Goal: Task Accomplishment & Management: Manage account settings

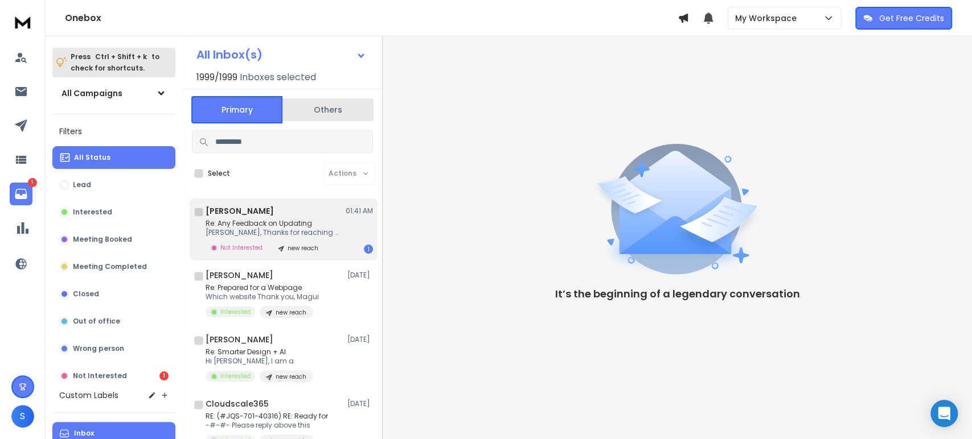
click at [236, 221] on p "Re: Any Feedback on Updating" at bounding box center [273, 223] width 137 height 9
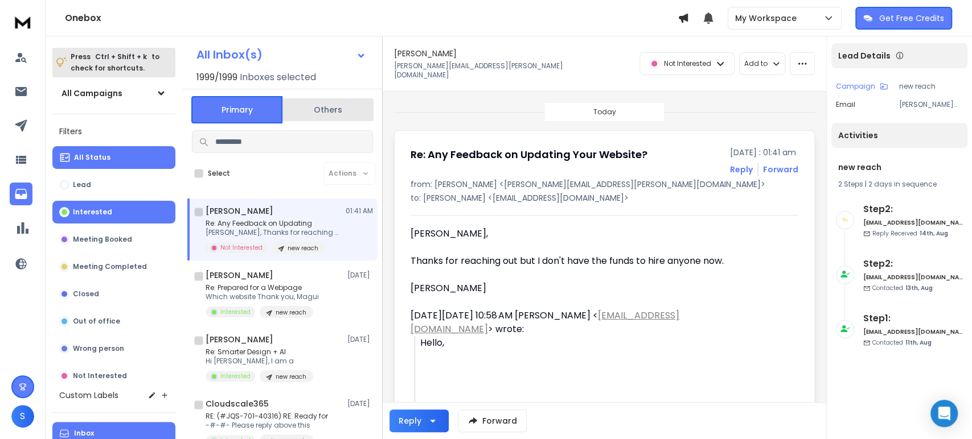
click at [103, 209] on p "Interested" at bounding box center [92, 212] width 39 height 9
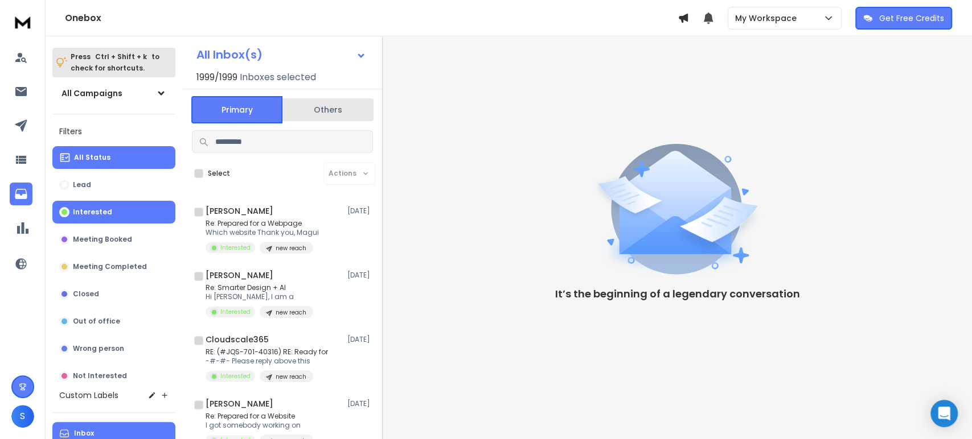
click at [113, 154] on button "All Status" at bounding box center [113, 157] width 123 height 23
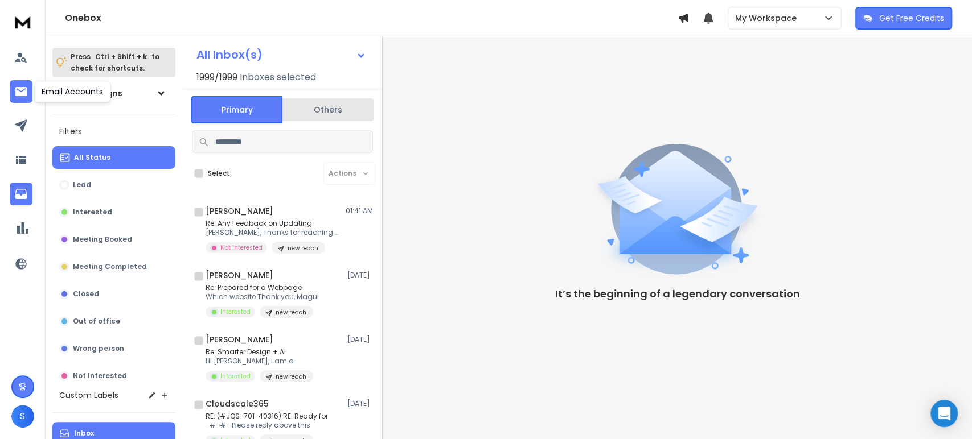
click at [18, 86] on icon at bounding box center [21, 92] width 14 height 14
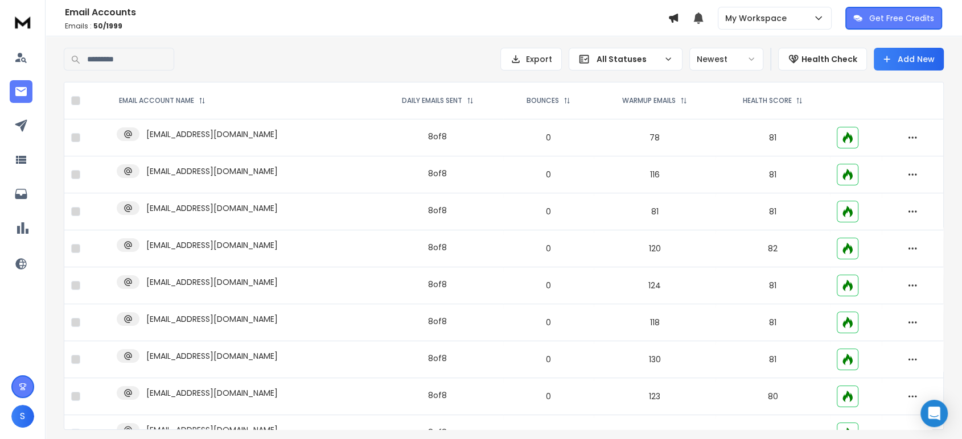
click at [494, 100] on div "DAILY EMAILS SENT" at bounding box center [437, 100] width 113 height 9
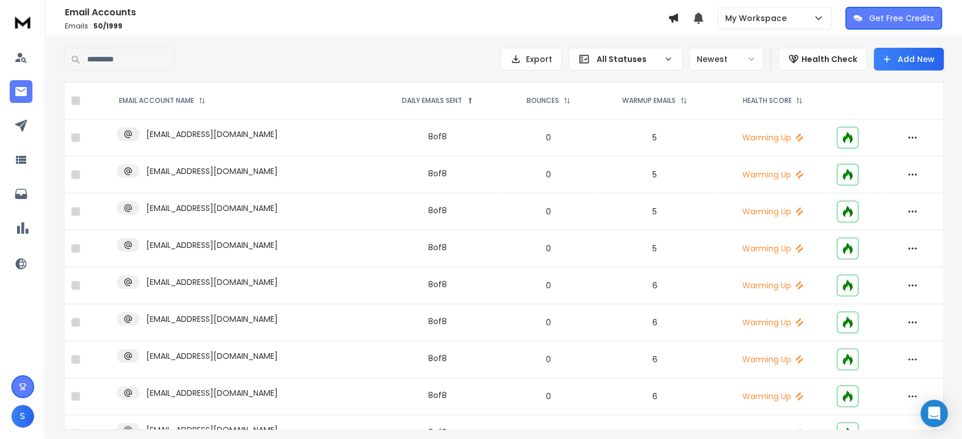
click at [494, 100] on div "DAILY EMAILS SENT" at bounding box center [437, 100] width 113 height 9
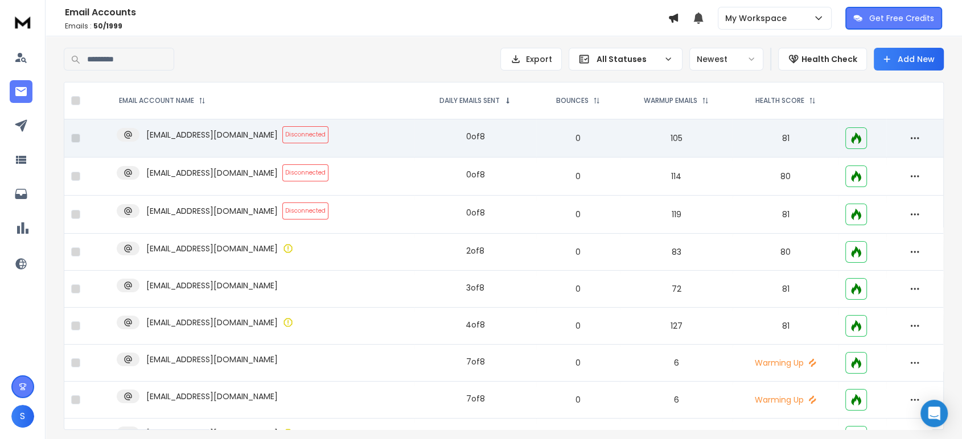
click at [322, 131] on div "cobblecotton09@gmail.com Disconnected" at bounding box center [262, 134] width 291 height 17
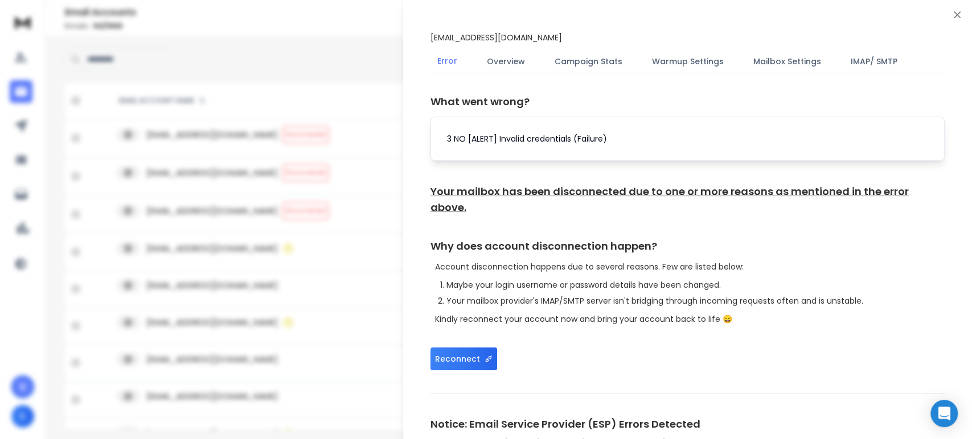
click at [692, 58] on button "Warmup Settings" at bounding box center [687, 61] width 85 height 25
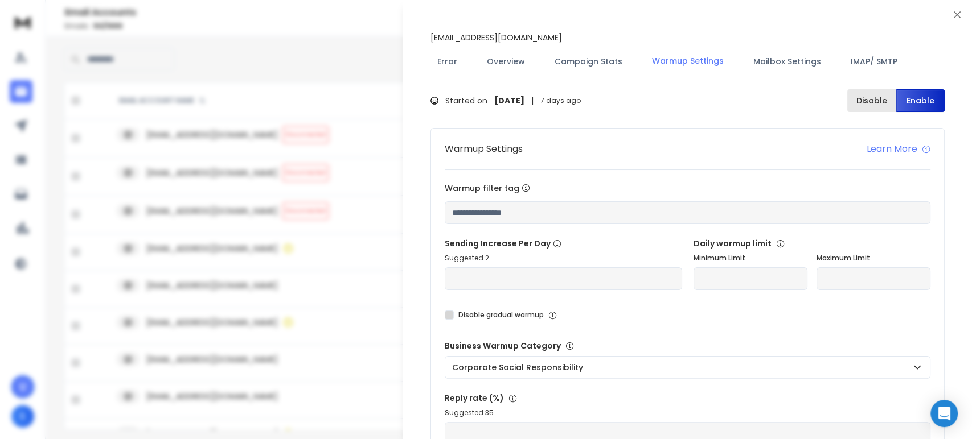
click at [751, 57] on button "Mailbox Settings" at bounding box center [786, 61] width 81 height 25
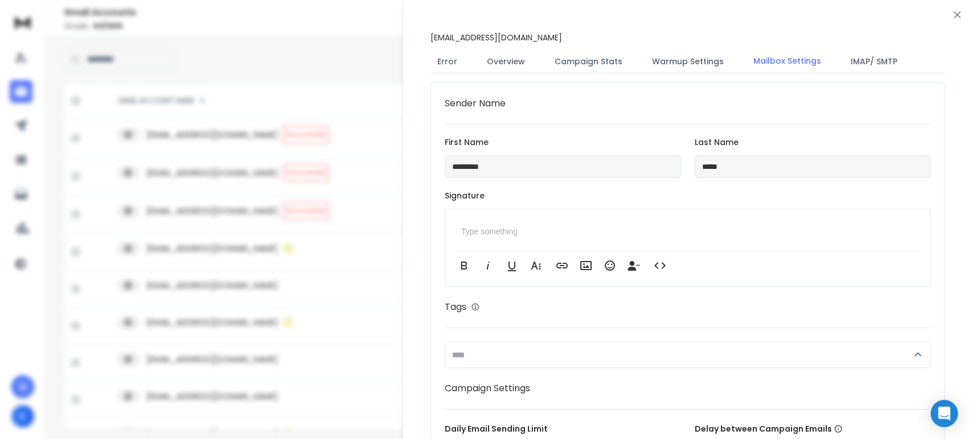
click at [854, 51] on button "IMAP/ SMTP" at bounding box center [874, 61] width 60 height 25
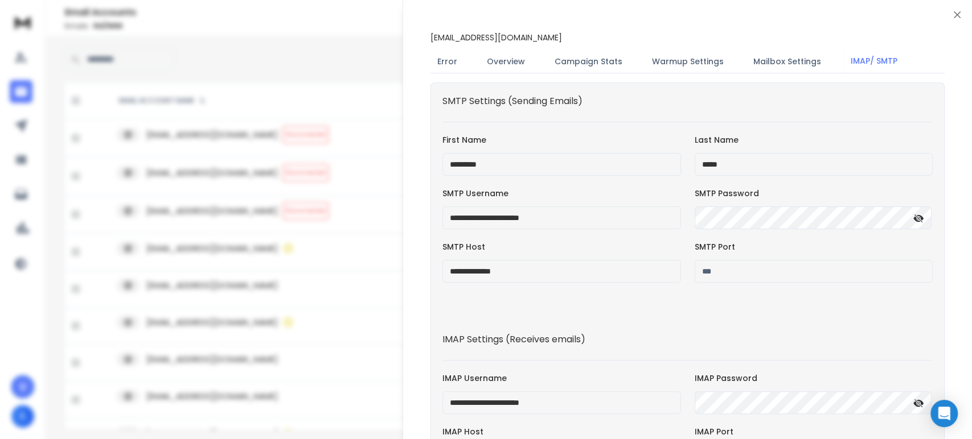
drag, startPoint x: 608, startPoint y: 217, endPoint x: 424, endPoint y: 220, distance: 184.5
click at [424, 220] on div "**********" at bounding box center [687, 327] width 541 height 626
click at [380, 170] on div at bounding box center [486, 219] width 972 height 439
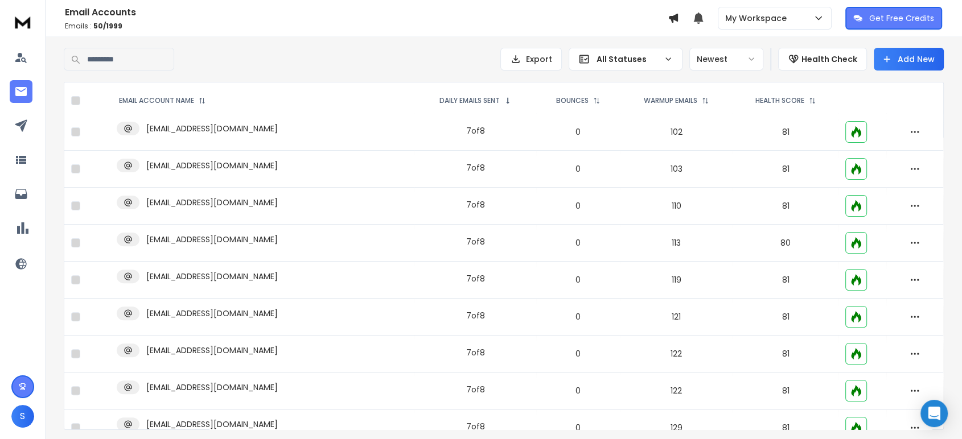
scroll to position [63, 0]
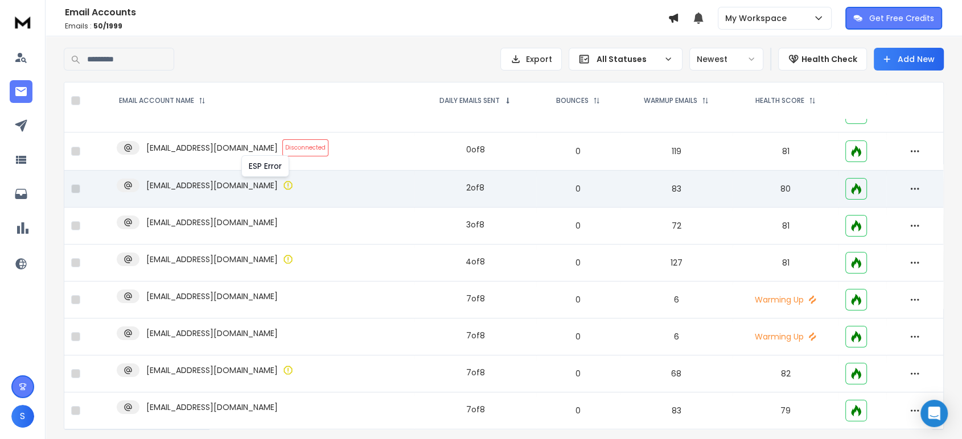
click at [284, 182] on icon at bounding box center [288, 186] width 9 height 9
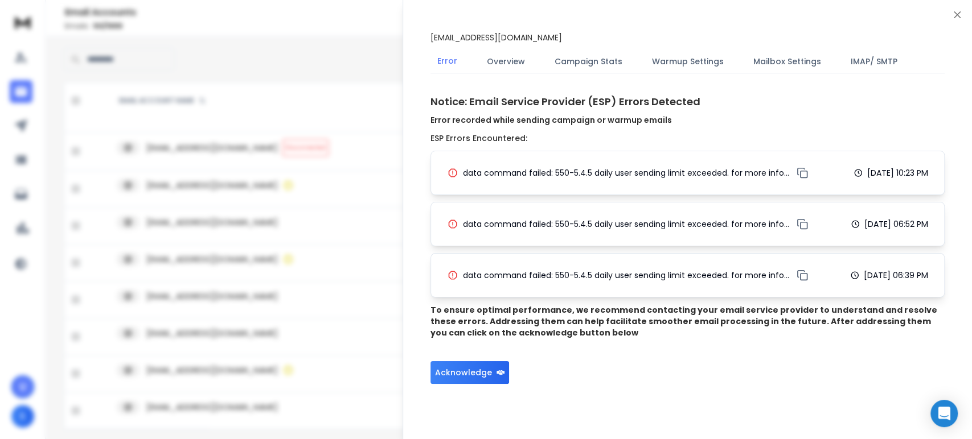
click at [459, 380] on button "Acknowledge" at bounding box center [469, 372] width 79 height 23
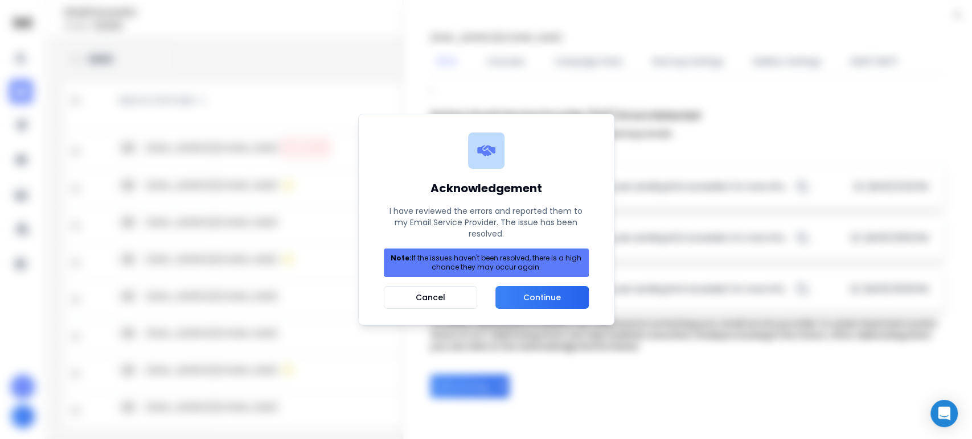
click at [519, 292] on button "Continue" at bounding box center [541, 297] width 93 height 23
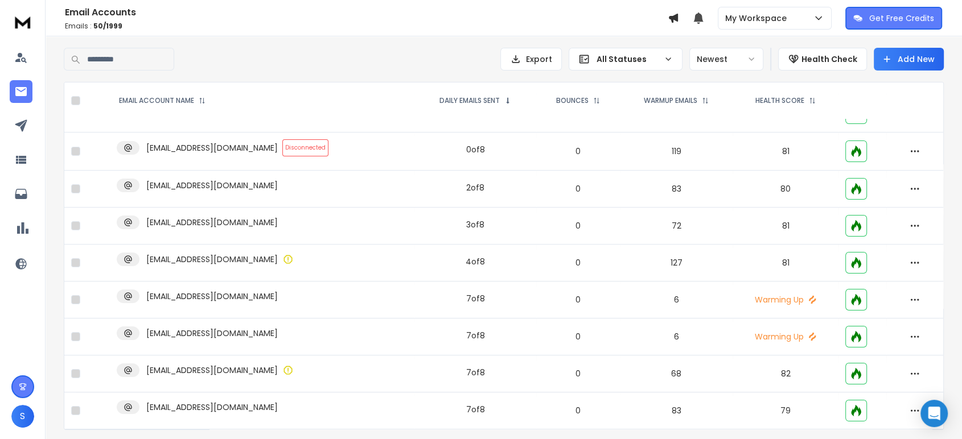
click at [672, 63] on icon at bounding box center [668, 59] width 9 height 9
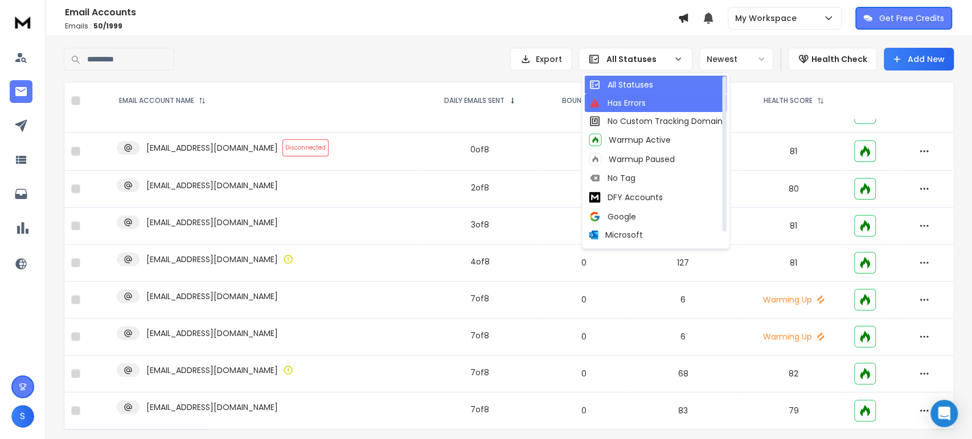
click at [656, 99] on div "Has Errors" at bounding box center [655, 103] width 142 height 18
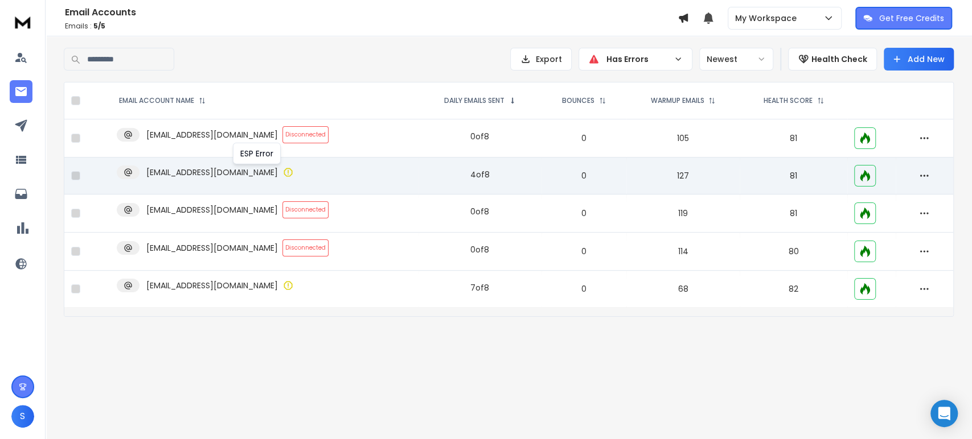
click at [284, 175] on icon at bounding box center [288, 172] width 9 height 9
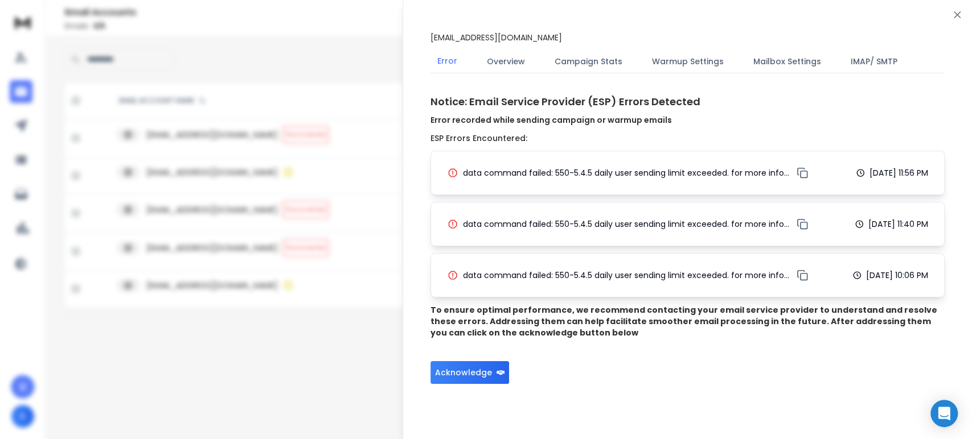
click at [482, 368] on button "Acknowledge" at bounding box center [469, 372] width 79 height 23
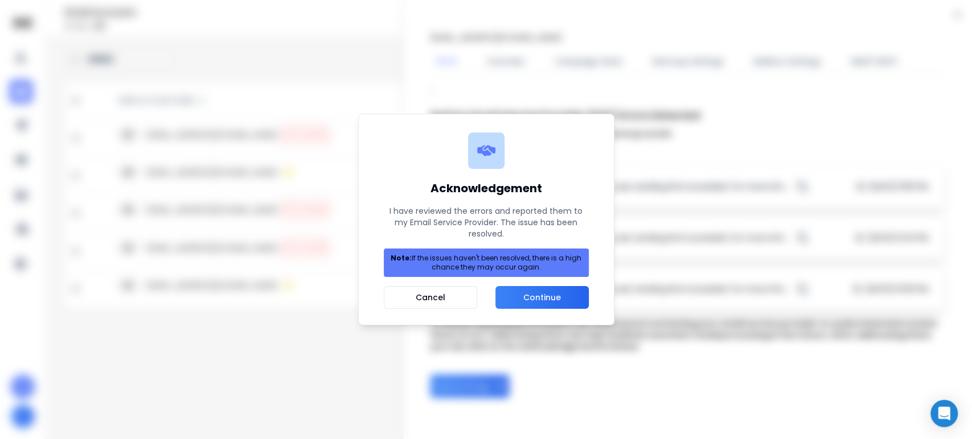
click at [528, 294] on button "Continue" at bounding box center [541, 297] width 93 height 23
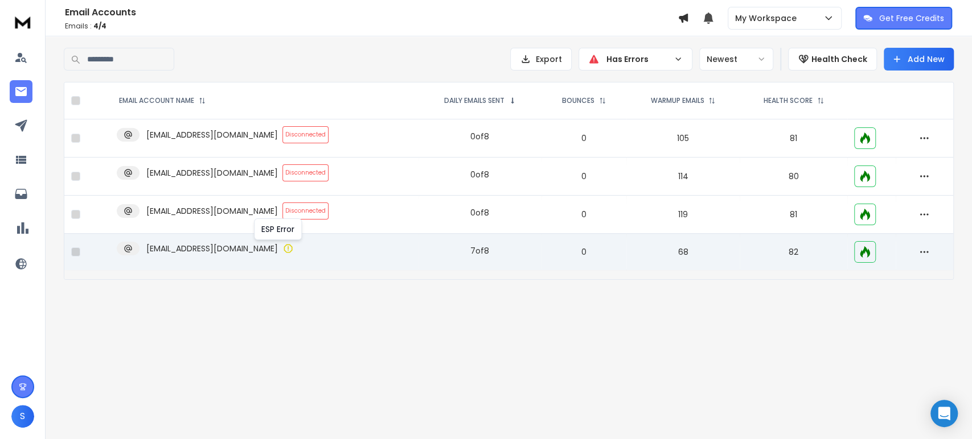
click at [282, 248] on icon at bounding box center [287, 248] width 11 height 11
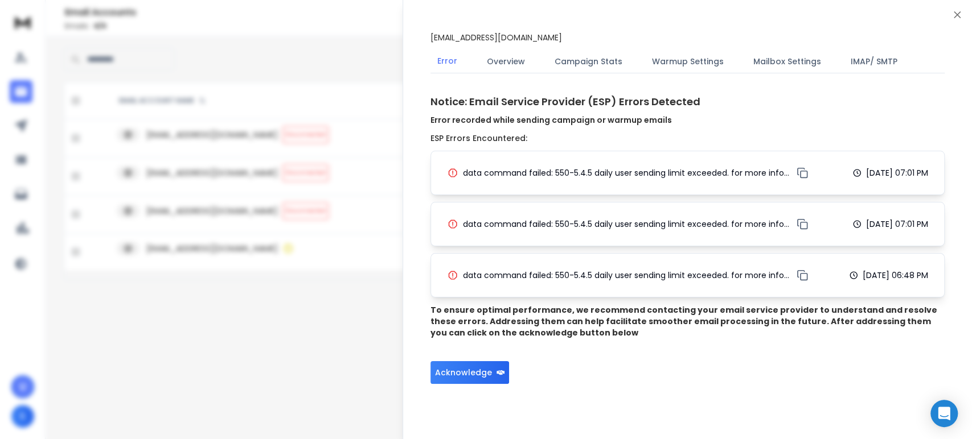
click at [464, 365] on button "Acknowledge" at bounding box center [469, 372] width 79 height 23
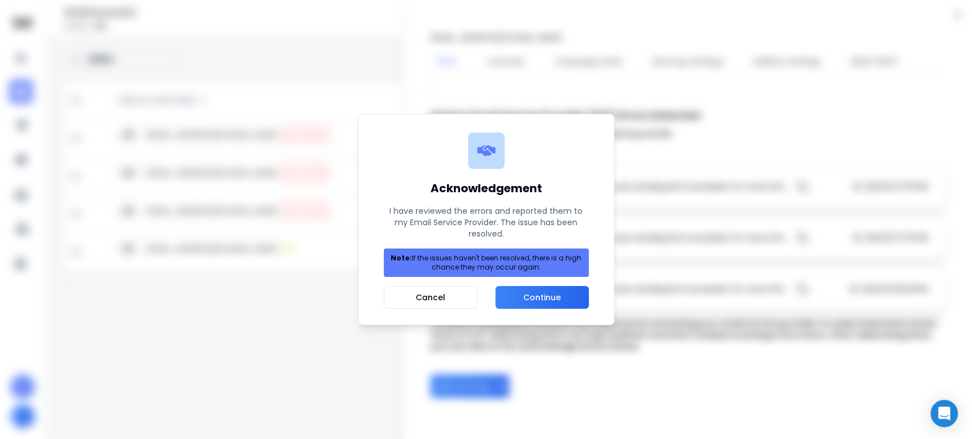
click at [543, 294] on button "Continue" at bounding box center [541, 297] width 93 height 23
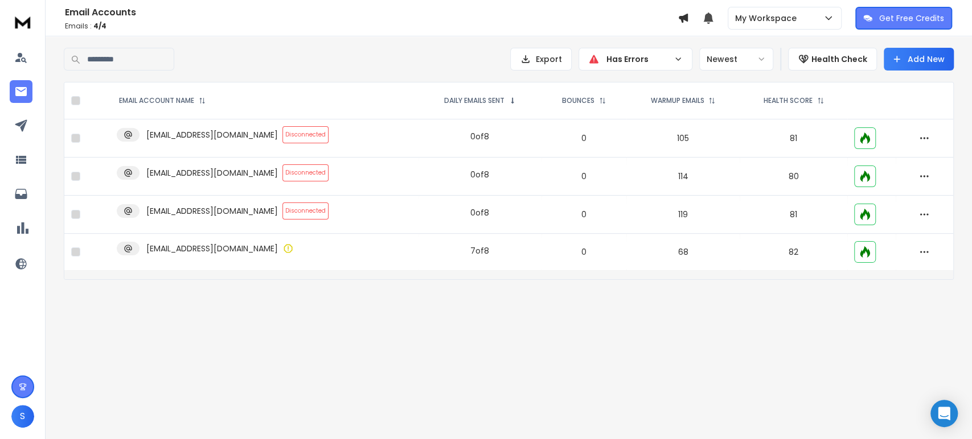
click at [621, 56] on p "Has Errors" at bounding box center [637, 59] width 63 height 11
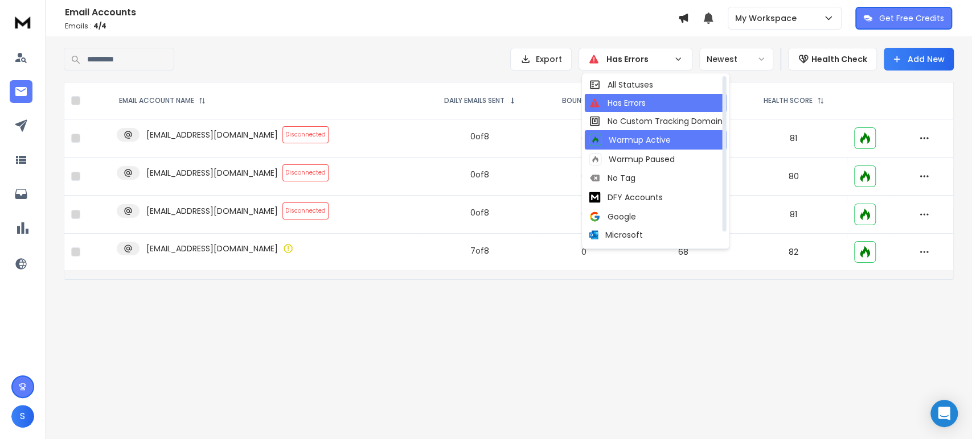
click at [640, 139] on div "Warmup Active" at bounding box center [629, 140] width 81 height 13
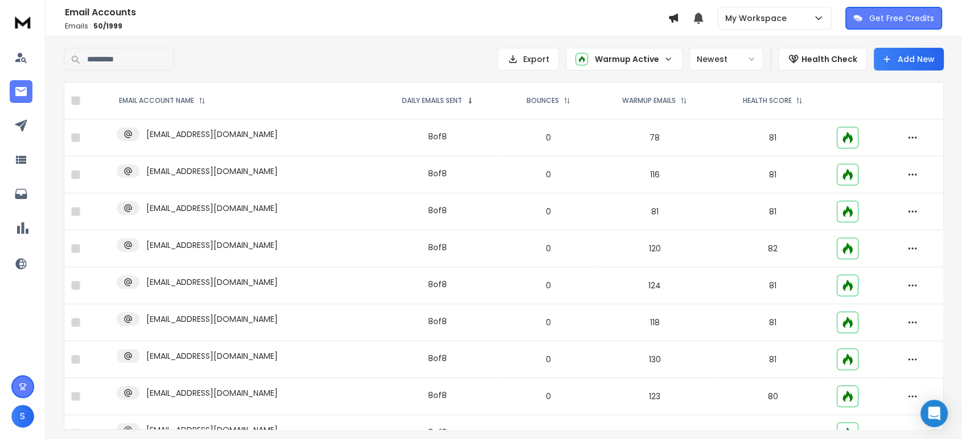
click at [650, 55] on p "Warmup Active" at bounding box center [627, 59] width 64 height 11
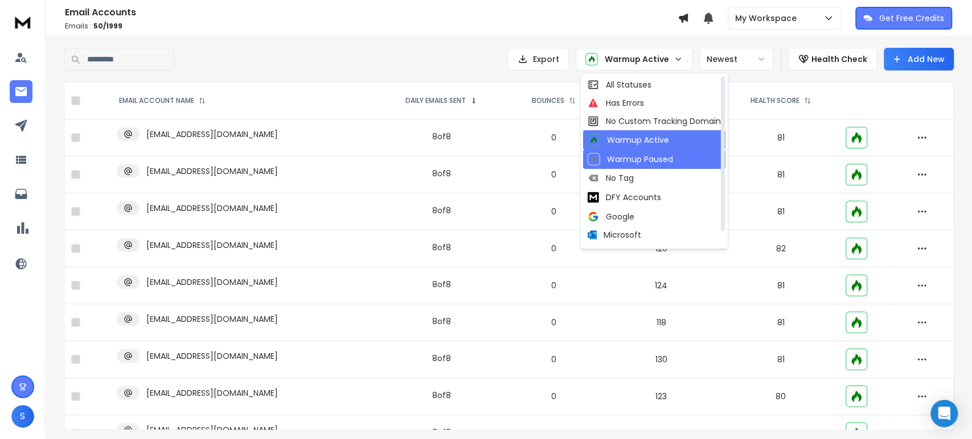
click at [642, 162] on div "Warmup Paused" at bounding box center [629, 159] width 85 height 13
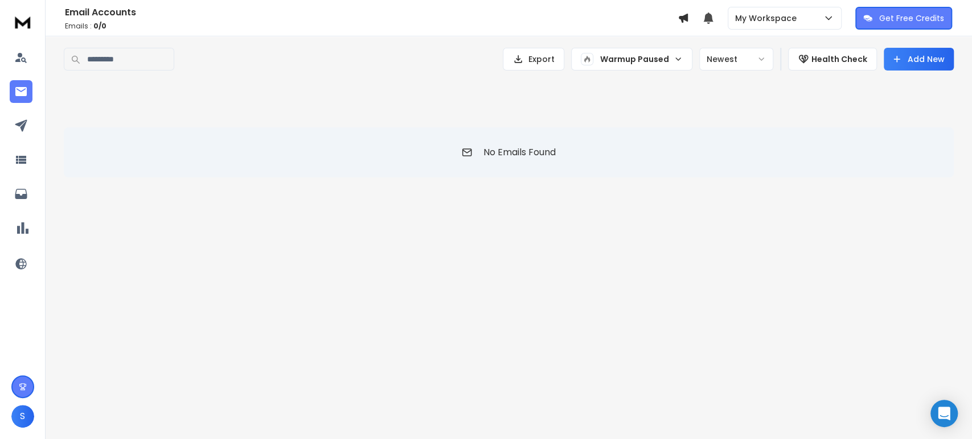
click at [642, 67] on div "Warmup Paused" at bounding box center [631, 59] width 121 height 23
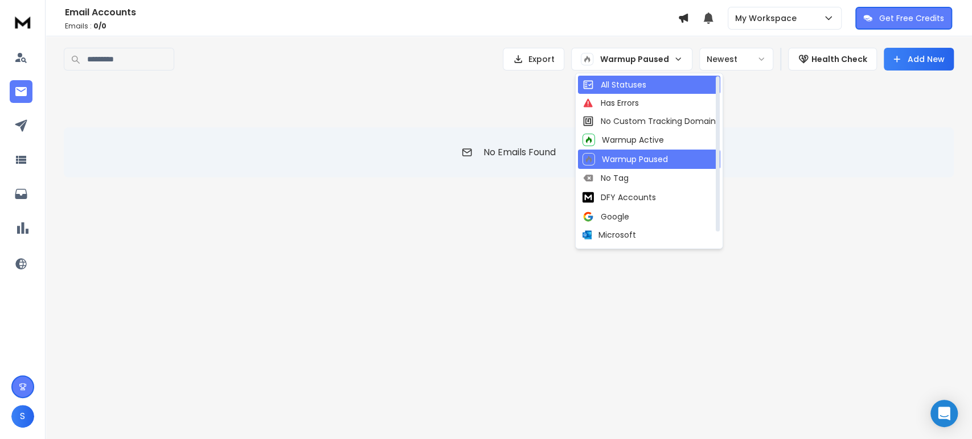
click at [621, 85] on div "All Statuses" at bounding box center [614, 84] width 64 height 11
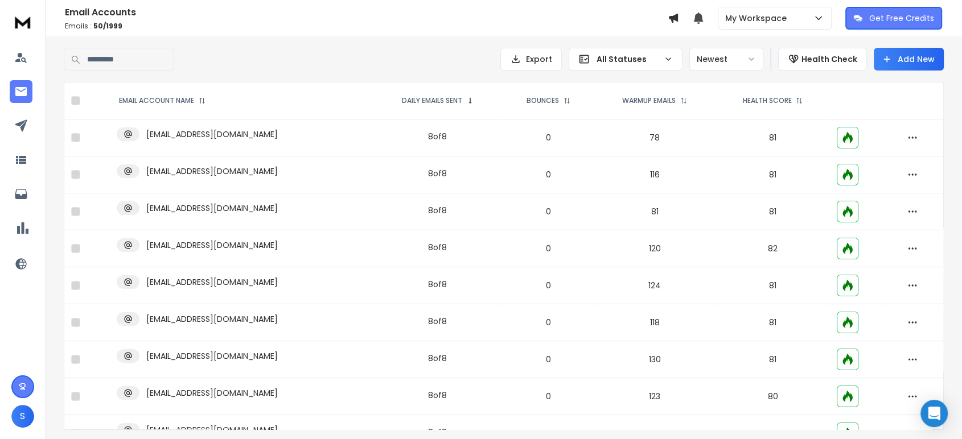
click at [727, 63] on button "Newest" at bounding box center [726, 59] width 74 height 23
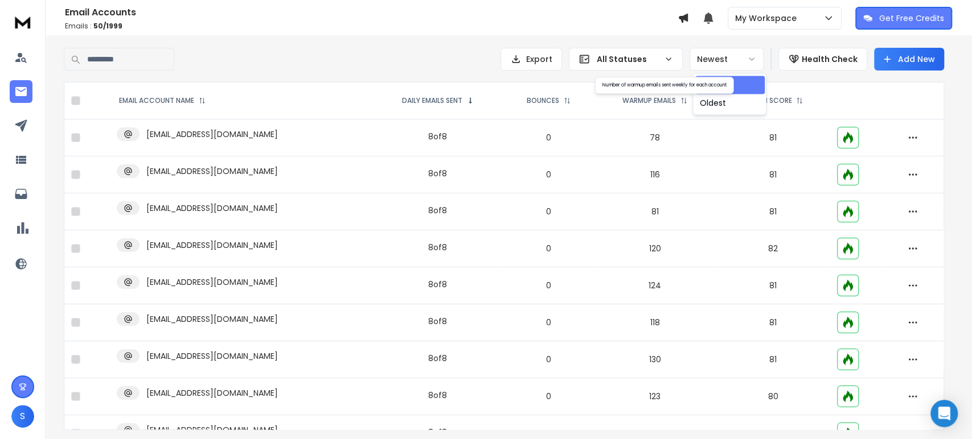
click at [641, 98] on p "WARMUP EMAILS" at bounding box center [649, 100] width 54 height 9
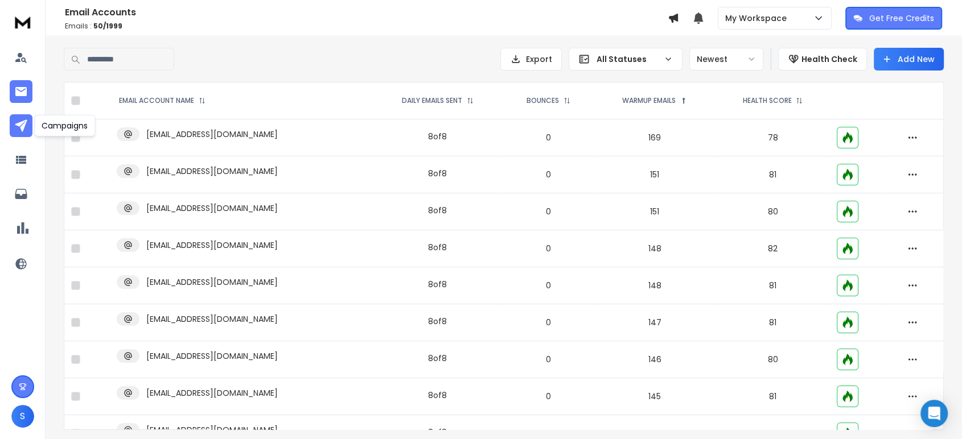
click at [15, 129] on icon at bounding box center [21, 126] width 14 height 14
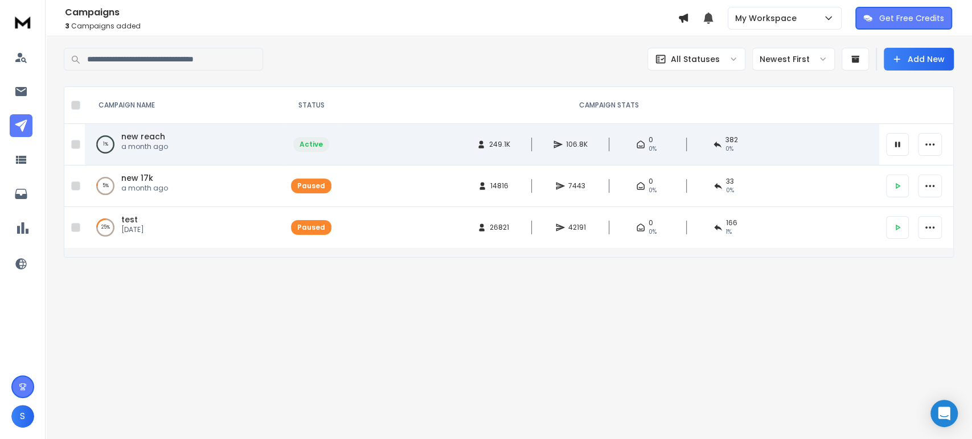
click at [441, 145] on div "249.1K 106.8K 0 0% 382 0 %" at bounding box center [608, 144] width 527 height 18
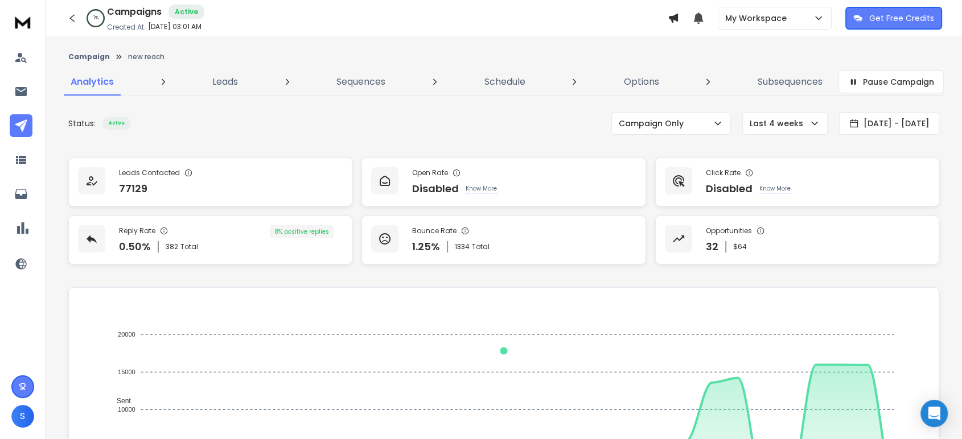
click at [499, 248] on link "Bounce Rate 1.25 % 1334 Total" at bounding box center [503, 240] width 284 height 49
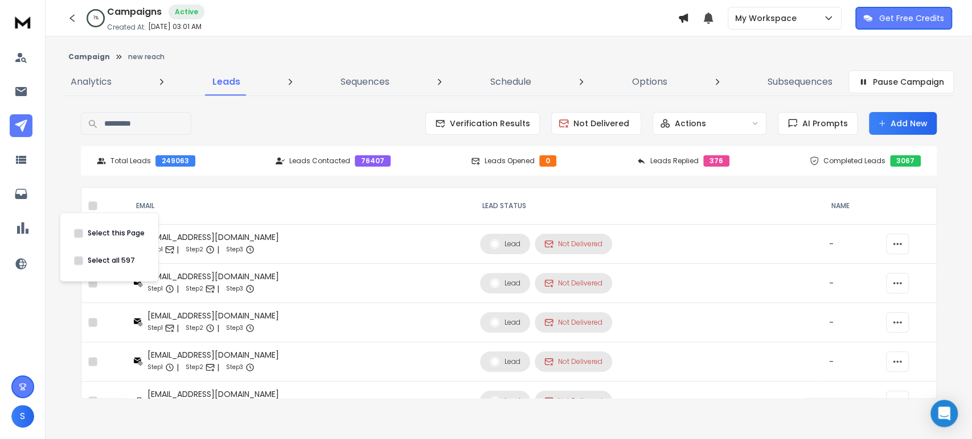
click at [79, 262] on button "Select this Page" at bounding box center [78, 260] width 9 height 9
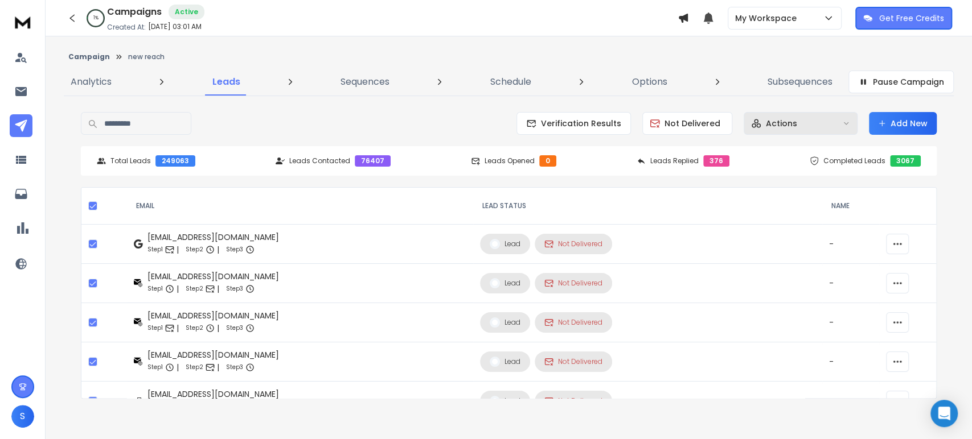
click at [778, 130] on button "Actions" at bounding box center [800, 123] width 114 height 23
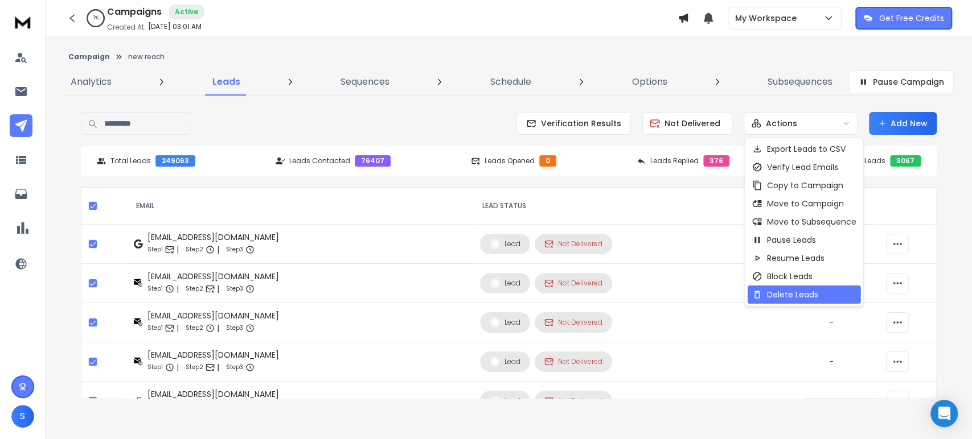
click at [799, 293] on p "Delete Leads" at bounding box center [792, 294] width 51 height 11
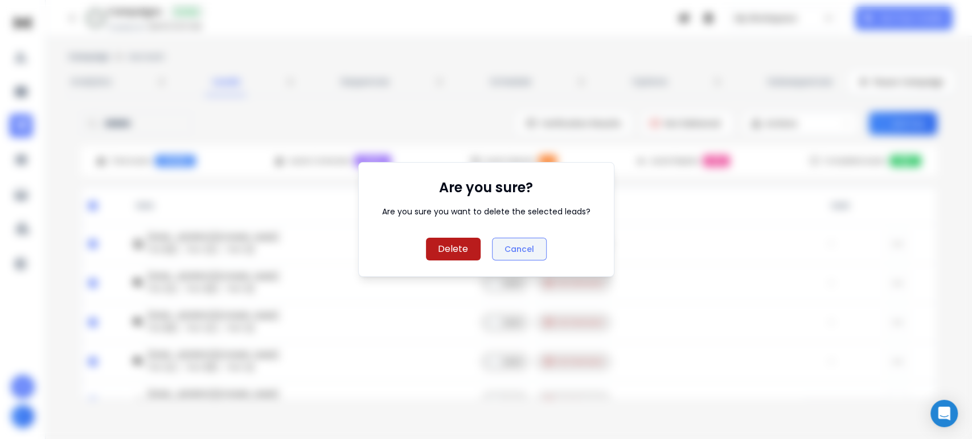
click at [475, 245] on button "Delete" at bounding box center [453, 249] width 55 height 23
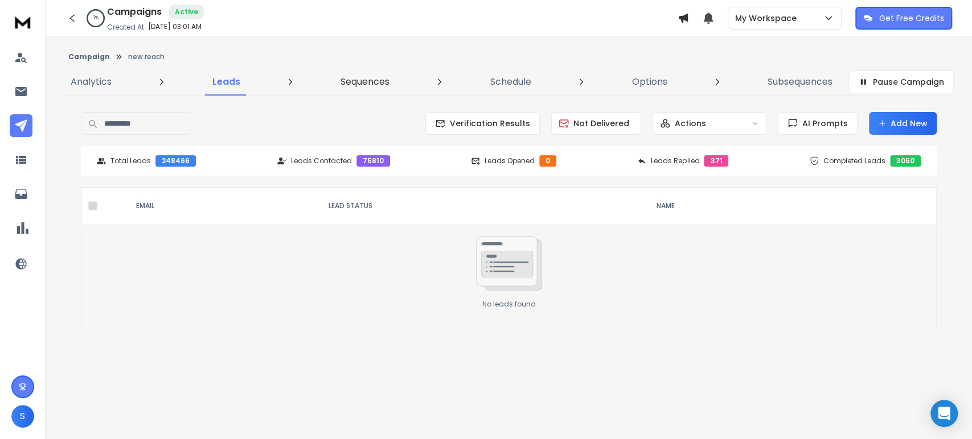
click at [365, 80] on p "Sequences" at bounding box center [364, 82] width 49 height 14
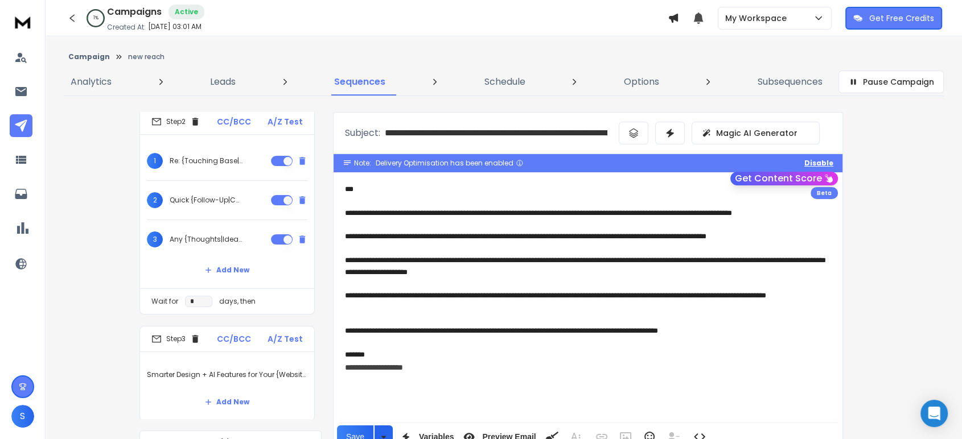
scroll to position [30, 0]
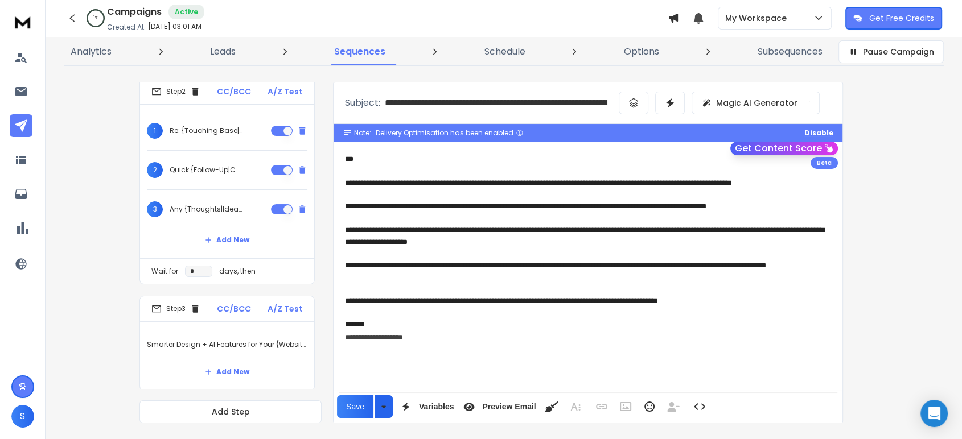
click at [250, 349] on p "Smarter Design + AI Features for Your {Website|Site} – {{accountFirstName}}" at bounding box center [227, 345] width 161 height 32
type input "**********"
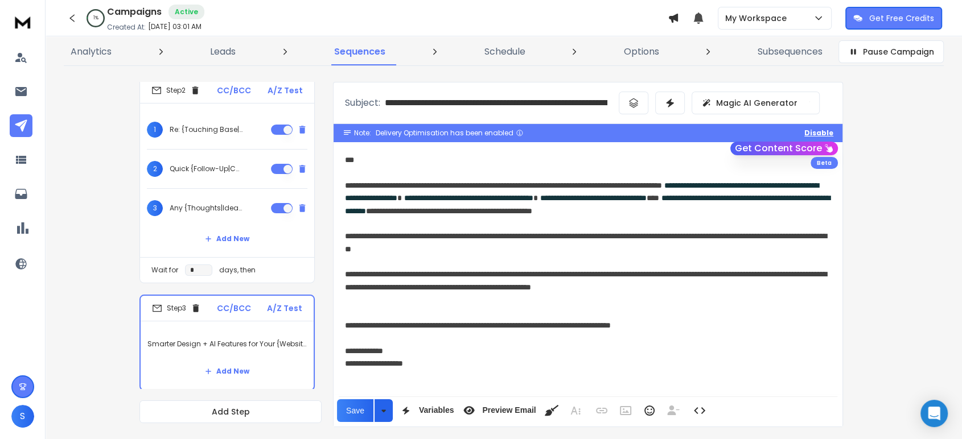
click at [757, 147] on button "Get Content Score" at bounding box center [784, 149] width 108 height 14
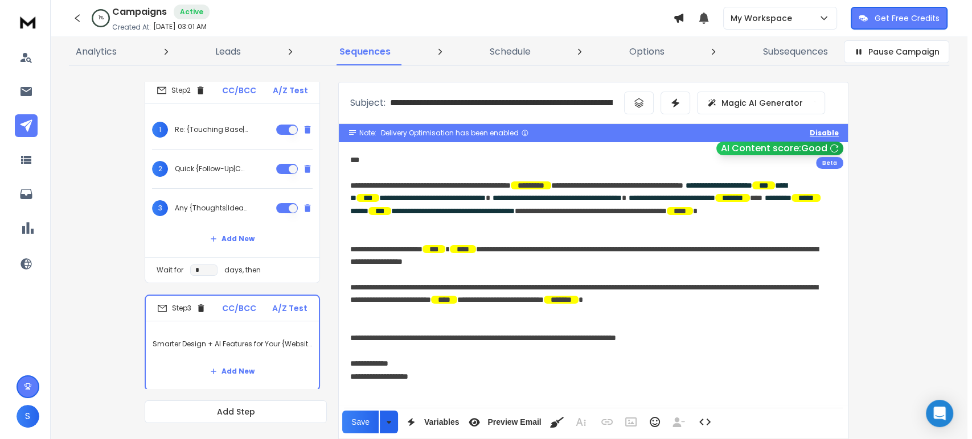
scroll to position [1, 0]
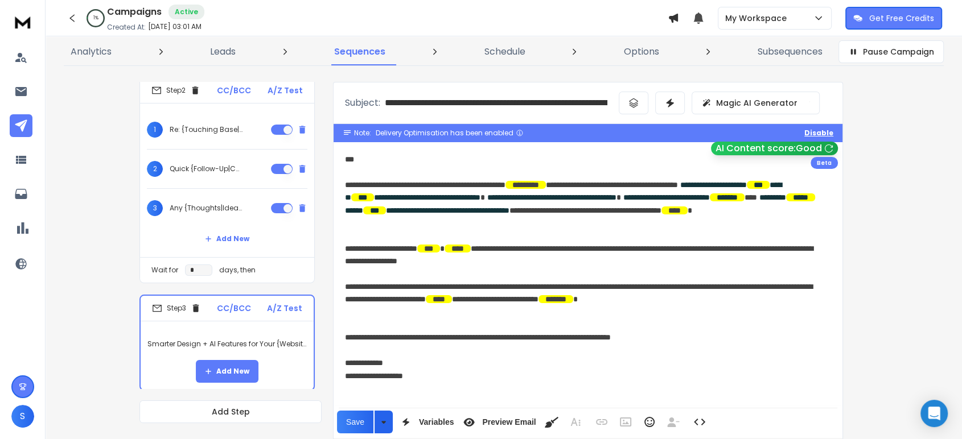
click at [235, 374] on button "Add New" at bounding box center [227, 371] width 63 height 23
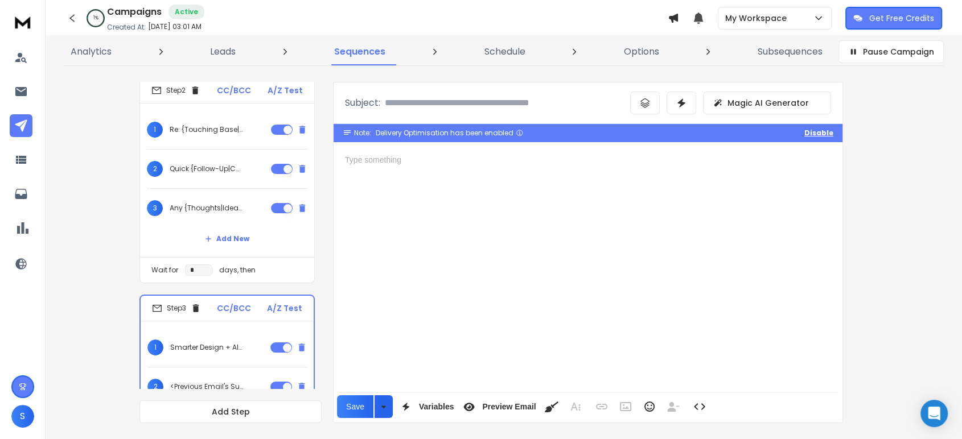
click at [224, 346] on p "Smarter Design + AI Features for Your {Website|Site} – {{accountFirstName}}" at bounding box center [206, 347] width 73 height 9
type input "**********"
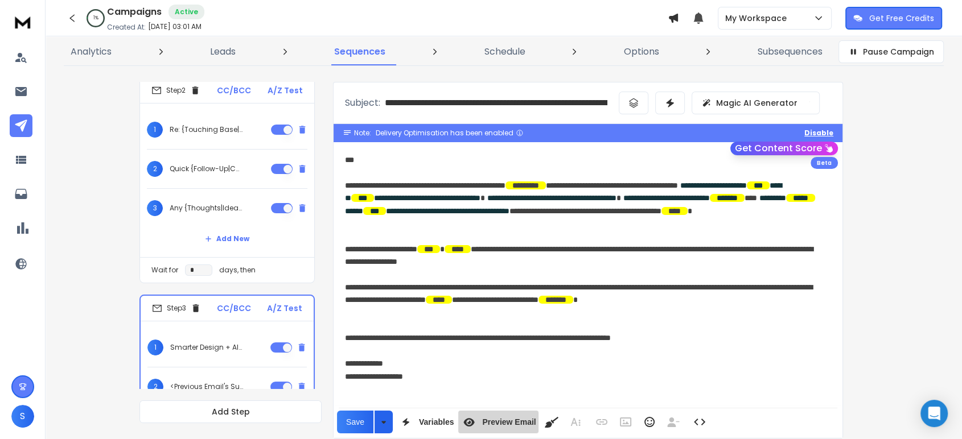
click at [498, 422] on span "Preview Email" at bounding box center [509, 423] width 58 height 10
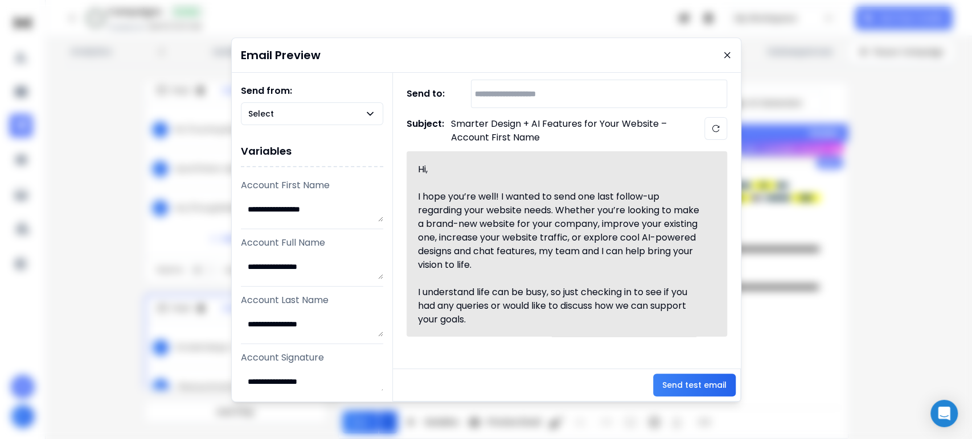
click at [512, 255] on div "Hi, I hope you’re well! I wanted to send one last follow-up regarding your webs…" at bounding box center [560, 244] width 285 height 163
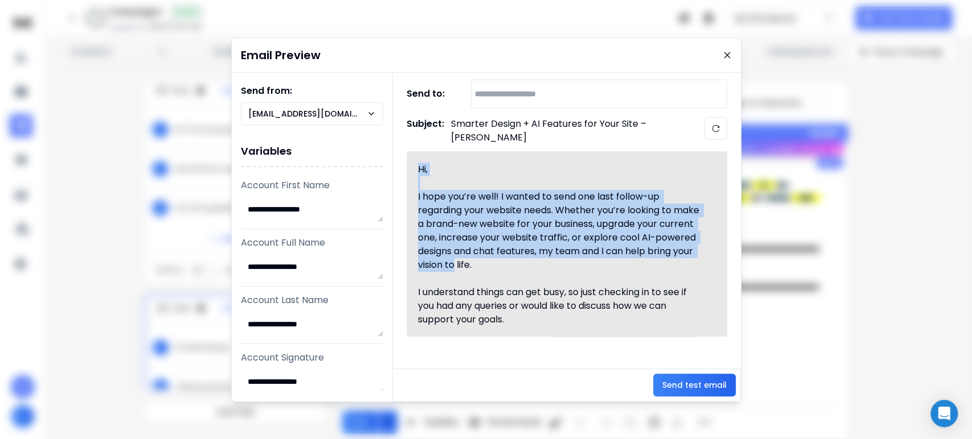
drag, startPoint x: 422, startPoint y: 168, endPoint x: 456, endPoint y: 266, distance: 103.7
click at [456, 266] on div "Hi, I hope you’re well! I wanted to send one last follow-up regarding your webs…" at bounding box center [560, 244] width 285 height 163
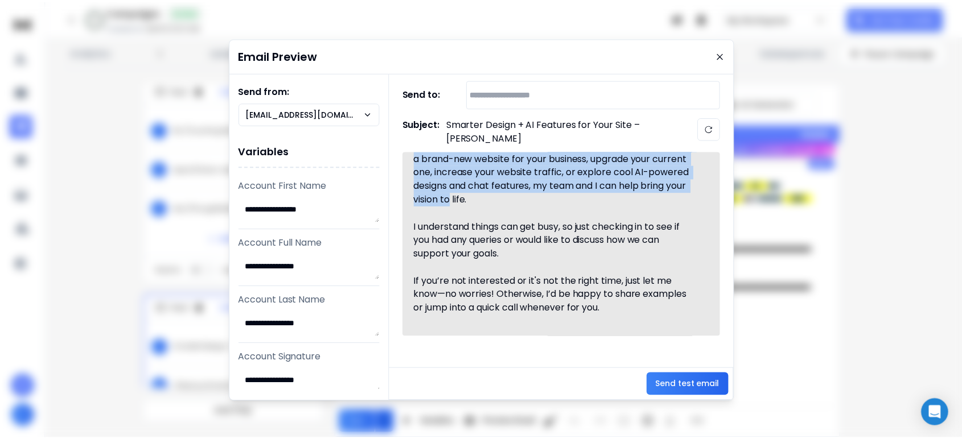
scroll to position [140, 0]
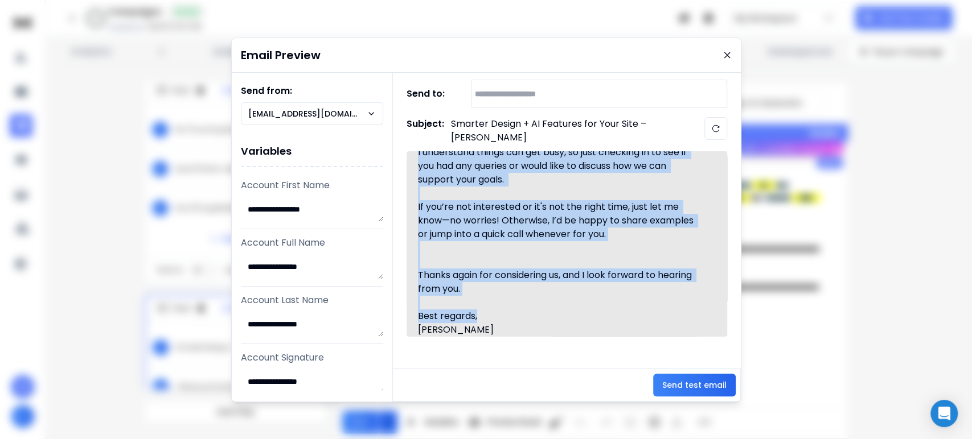
click at [488, 313] on div "Hi, I hope you’re well! I wanted to send one last follow-up regarding your webs…" at bounding box center [566, 244] width 320 height 186
copy div "Hi, I hope you’re well! I wanted to send one last follow-up regarding your webs…"
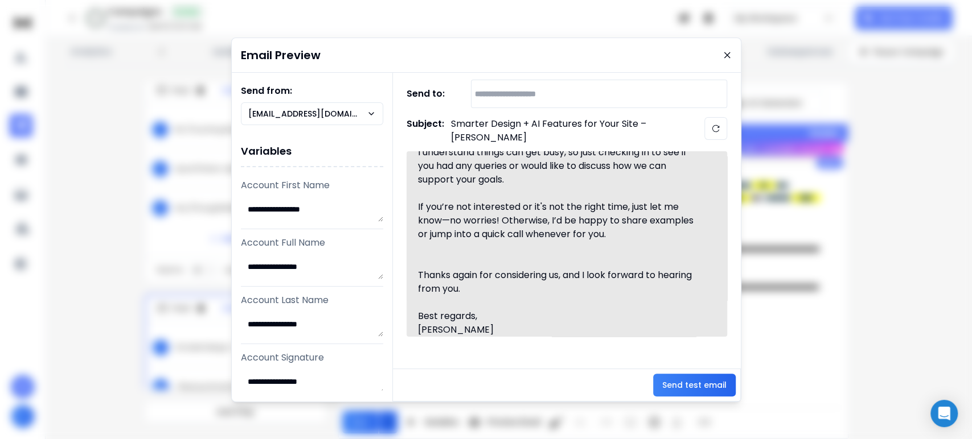
click at [722, 51] on icon at bounding box center [726, 55] width 9 height 9
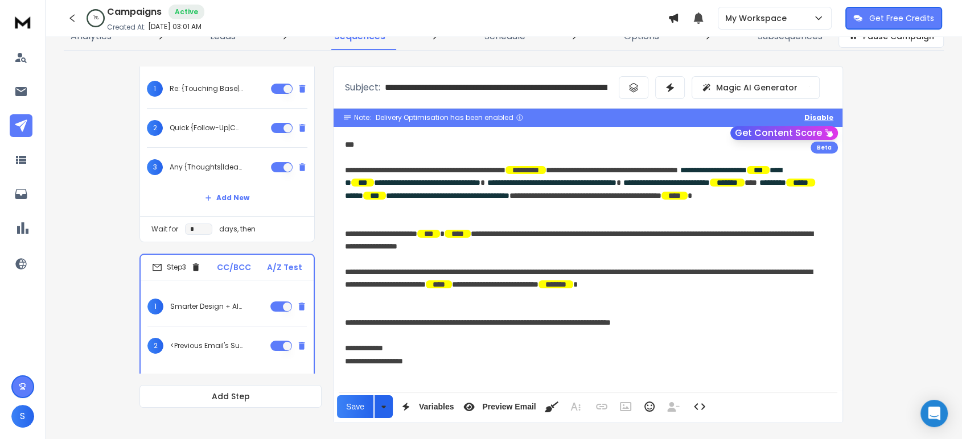
scroll to position [268, 0]
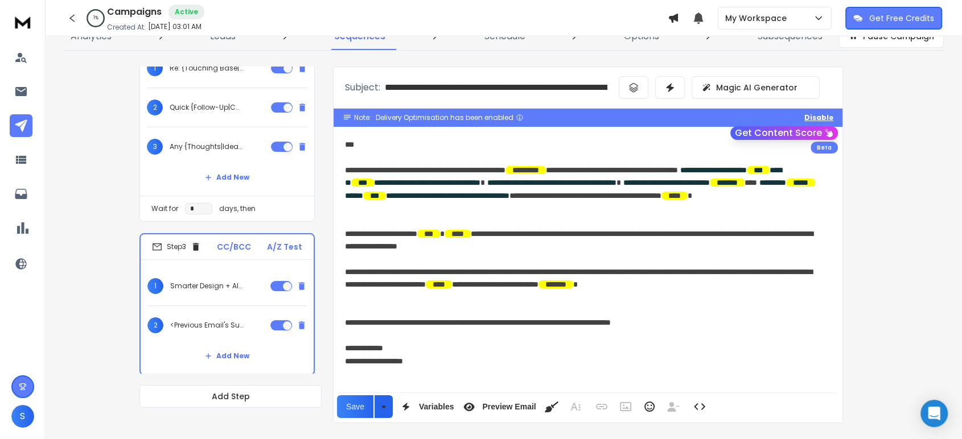
click at [209, 325] on p "<Previous Email's Subject>" at bounding box center [206, 325] width 73 height 9
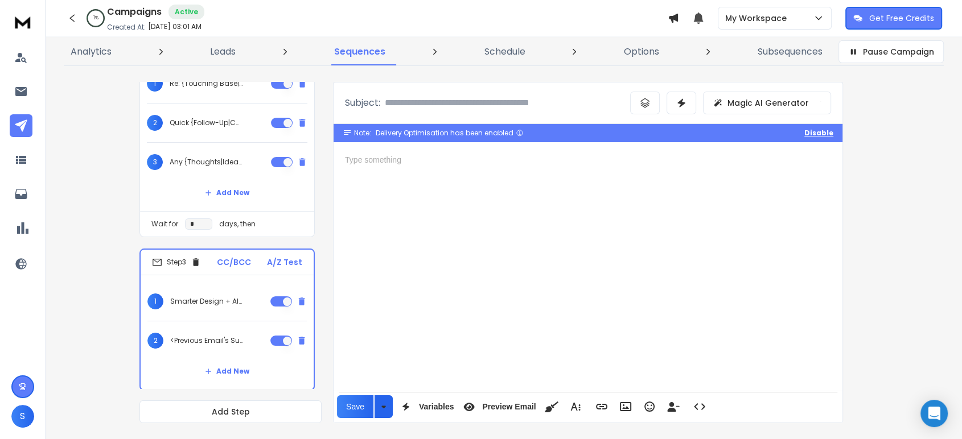
scroll to position [30, 0]
click at [462, 253] on div at bounding box center [588, 266] width 509 height 248
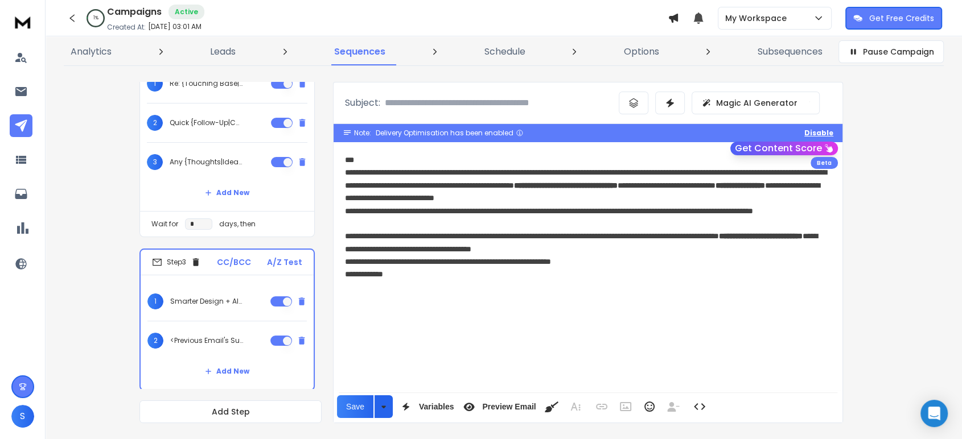
click at [364, 163] on div "***" at bounding box center [588, 160] width 486 height 13
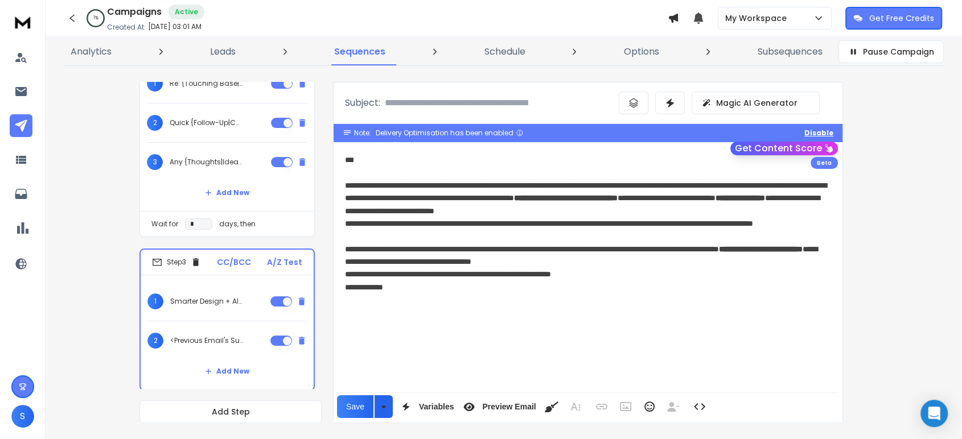
click at [742, 208] on div "**********" at bounding box center [588, 198] width 486 height 38
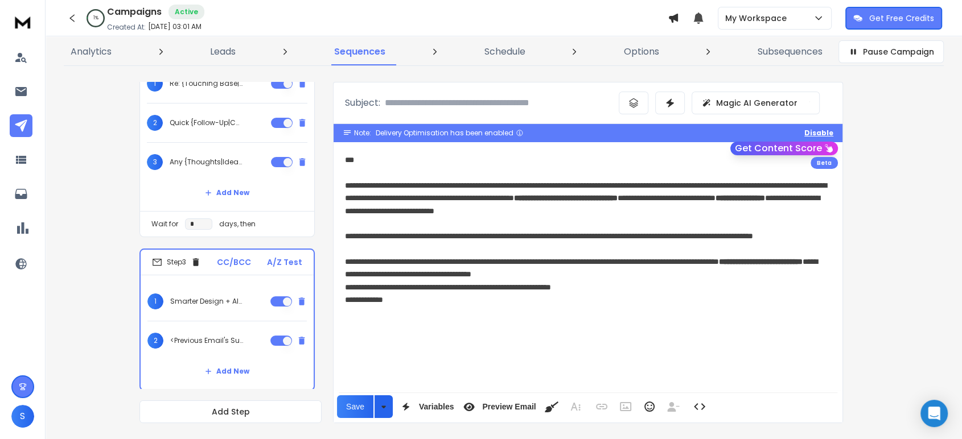
click at [544, 250] on div "**********" at bounding box center [588, 243] width 486 height 26
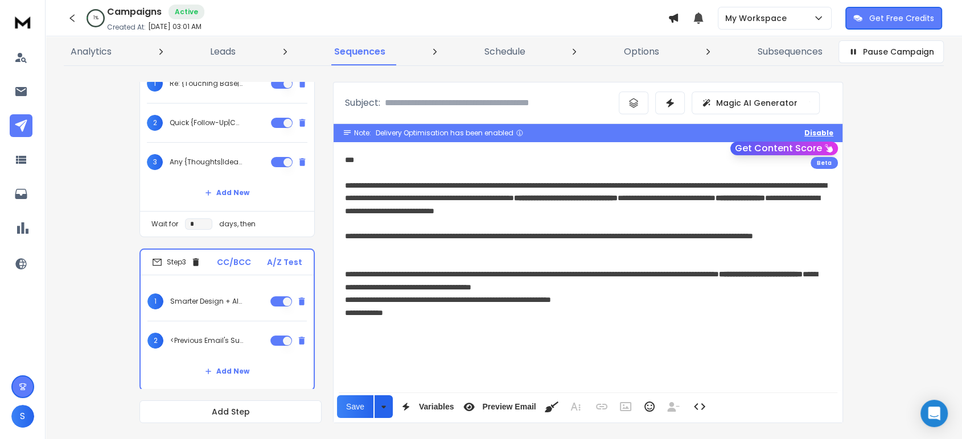
click at [635, 286] on div "**********" at bounding box center [588, 281] width 486 height 26
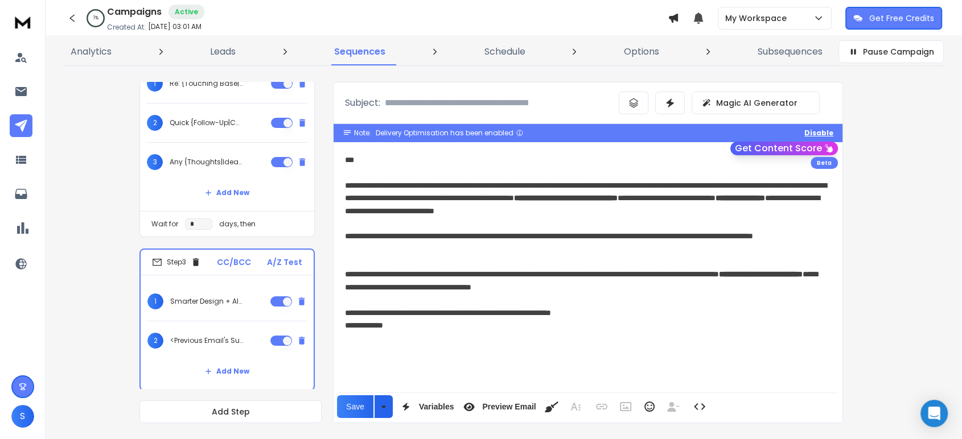
click at [605, 314] on div "**********" at bounding box center [588, 313] width 486 height 13
click at [454, 343] on div "**********" at bounding box center [588, 338] width 486 height 13
click at [419, 410] on span "Variables" at bounding box center [437, 407] width 40 height 10
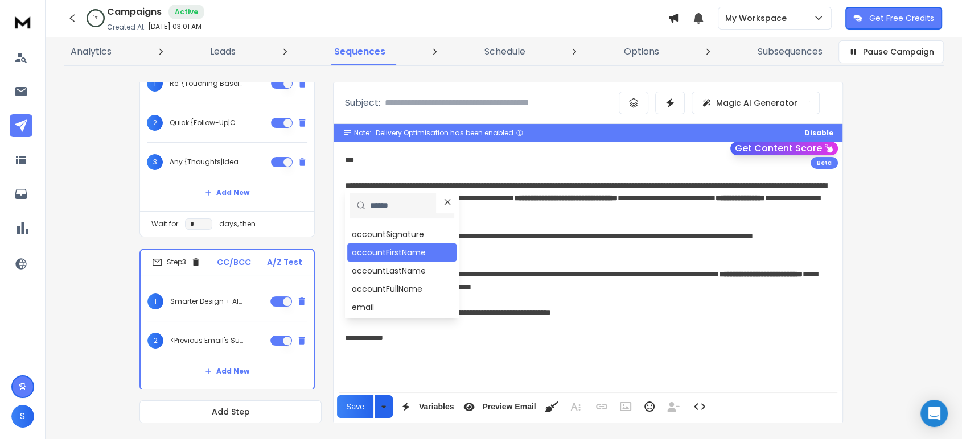
click at [397, 254] on div "accountFirstName" at bounding box center [389, 252] width 74 height 11
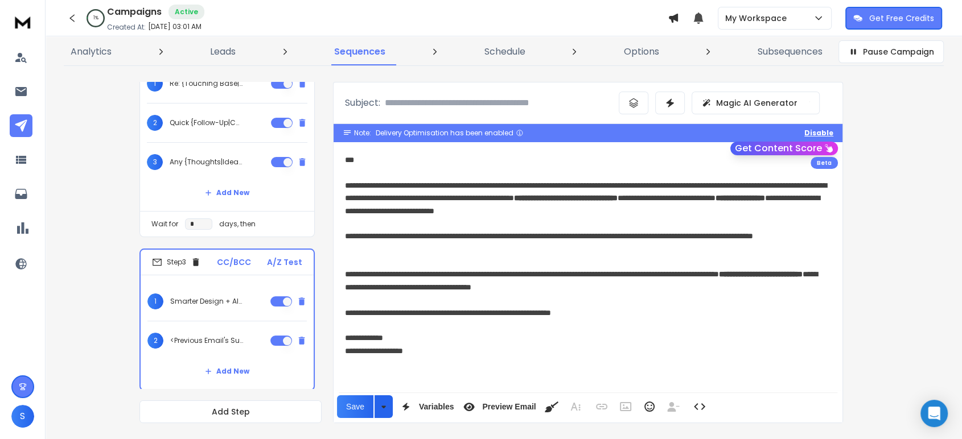
click at [428, 99] on input at bounding box center [496, 103] width 223 height 14
paste input "**********"
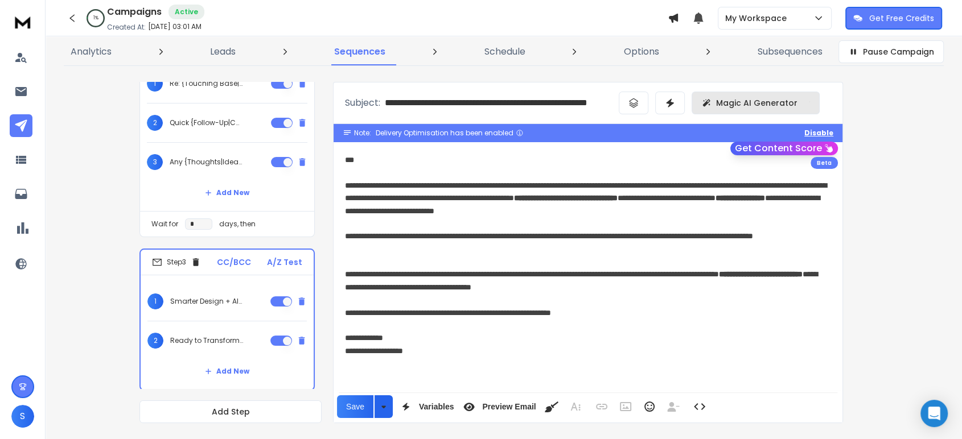
click at [751, 108] on p "Magic AI Generator" at bounding box center [756, 102] width 81 height 11
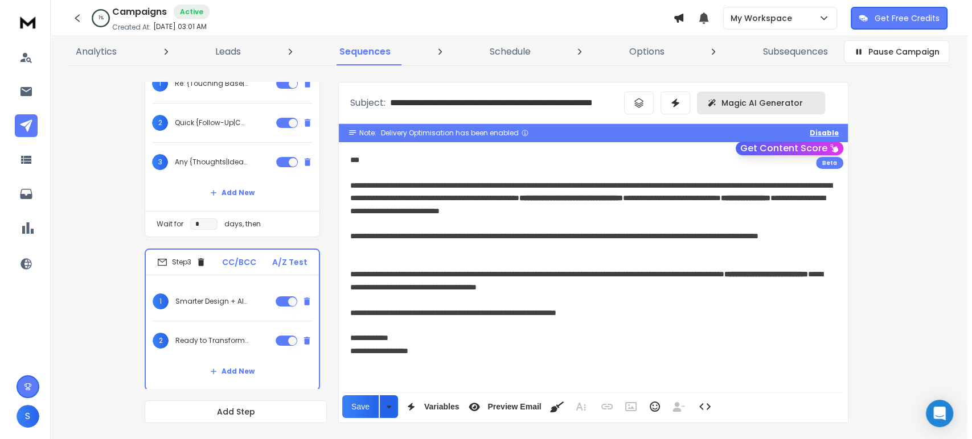
scroll to position [0, 0]
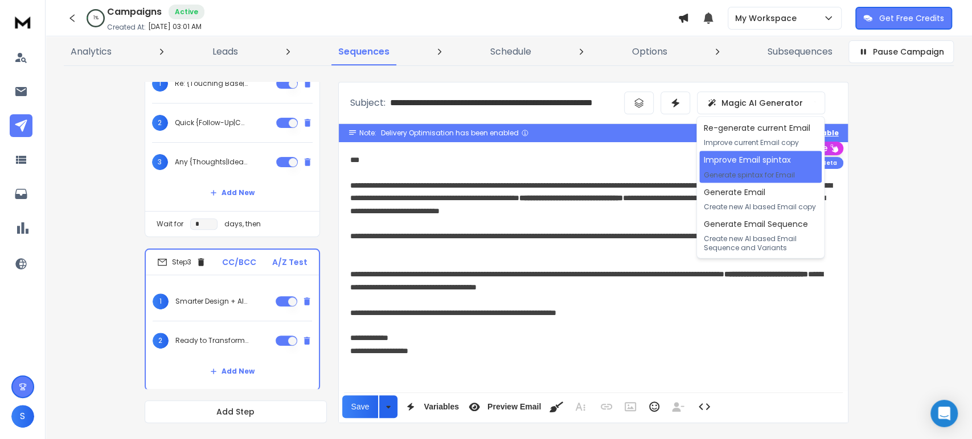
click at [736, 155] on h1 "Improve Email spintax" at bounding box center [749, 159] width 91 height 11
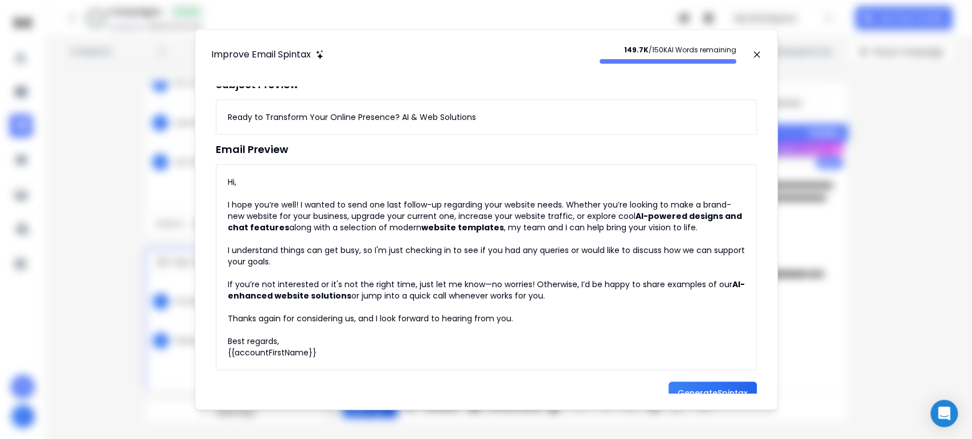
scroll to position [28, 0]
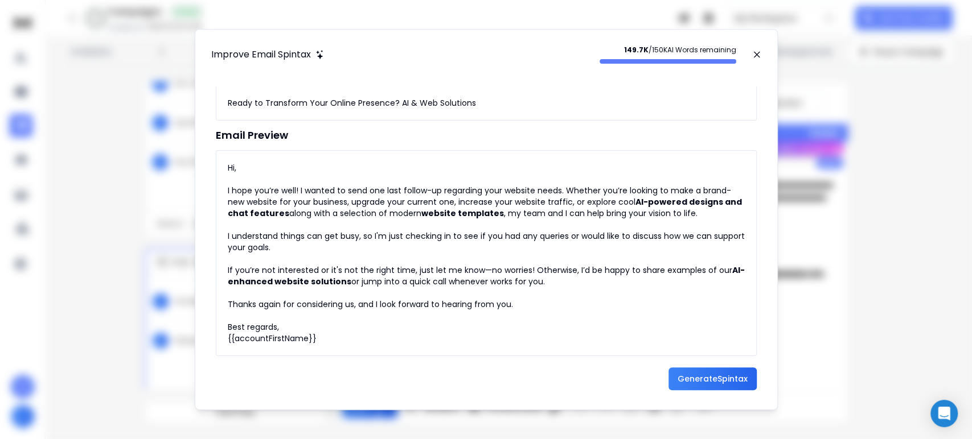
click at [679, 376] on button "Generate Spintax" at bounding box center [712, 379] width 88 height 23
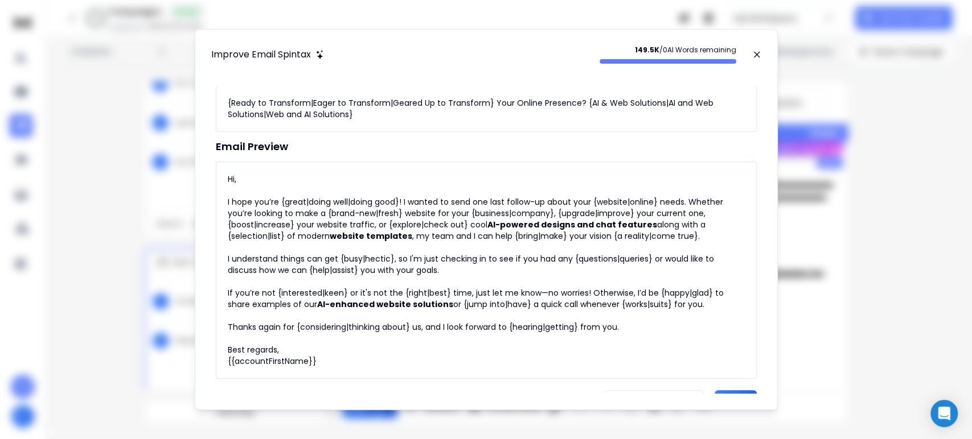
scroll to position [51, 0]
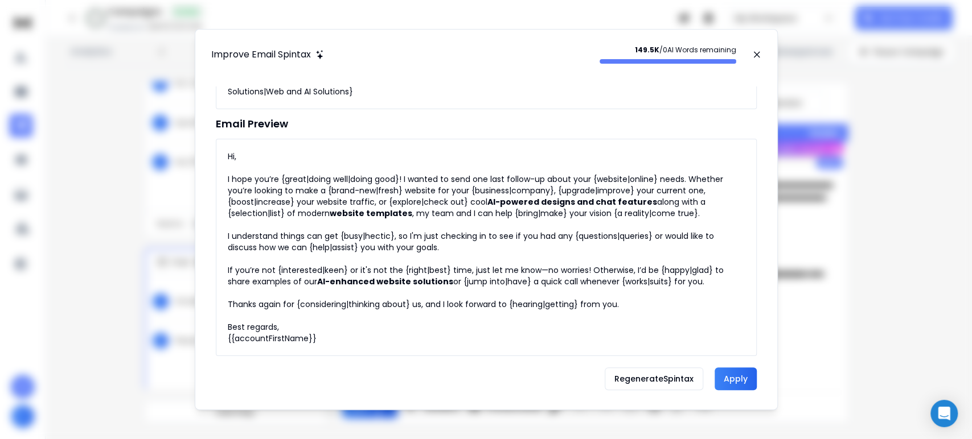
click at [722, 376] on button "Apply" at bounding box center [735, 379] width 42 height 23
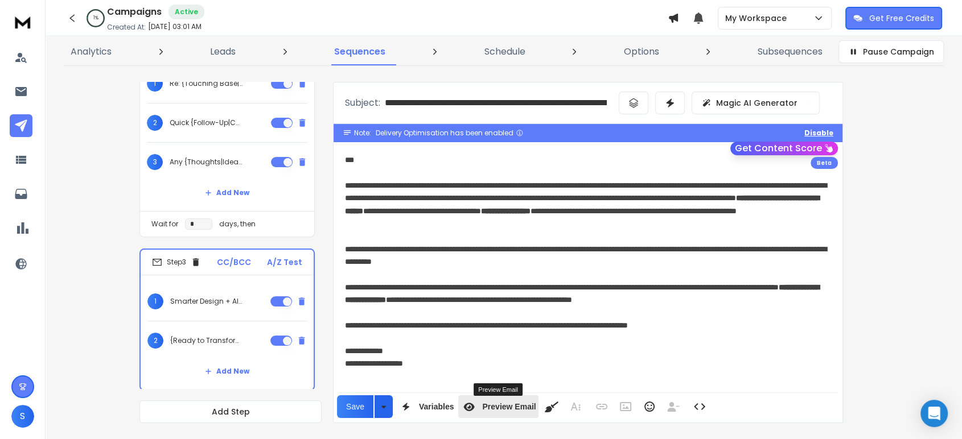
click at [497, 404] on span "Preview Email" at bounding box center [509, 407] width 58 height 10
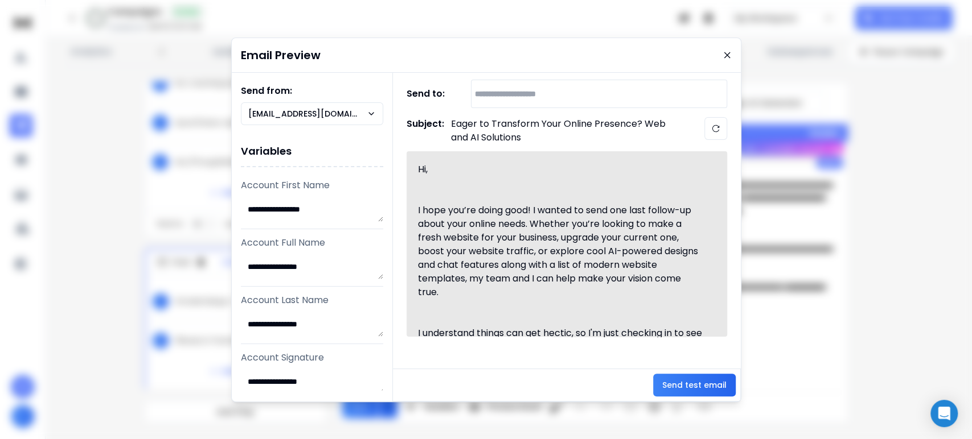
scroll to position [0, 0]
click at [363, 110] on p "AdalbertoJohnstonHass12@gmail.com" at bounding box center [307, 113] width 118 height 11
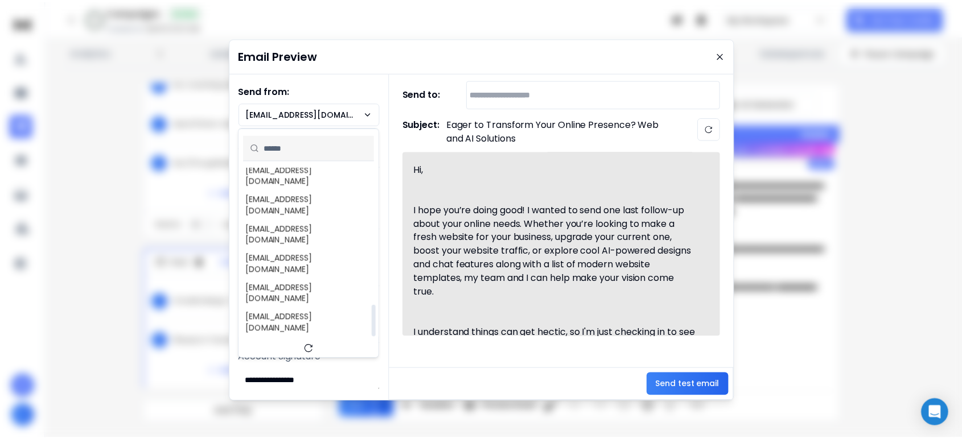
scroll to position [1454, 0]
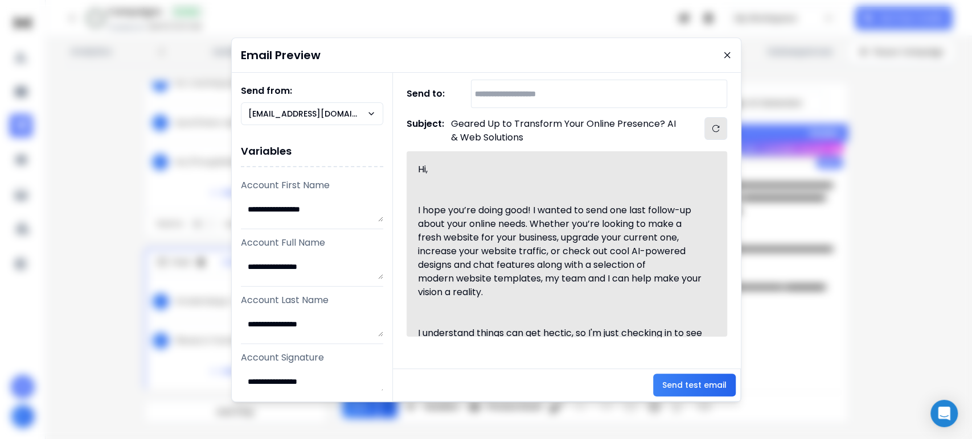
click at [715, 130] on icon at bounding box center [716, 129] width 8 height 8
click at [722, 52] on icon at bounding box center [726, 55] width 9 height 9
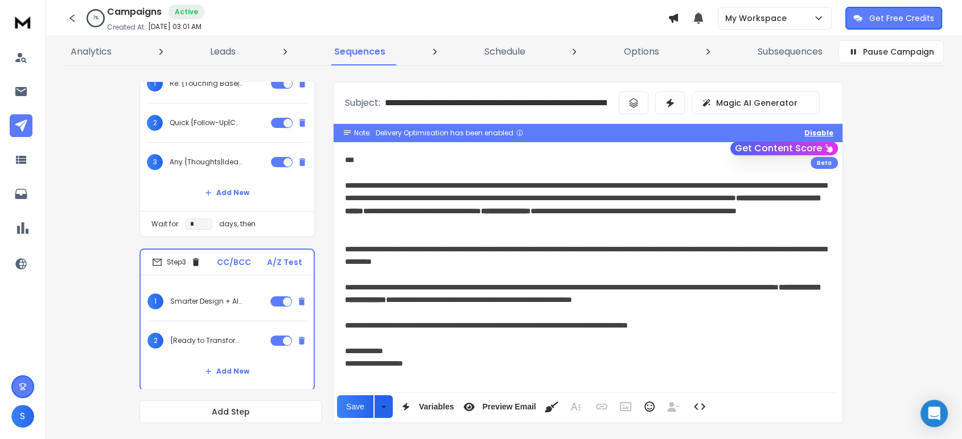
click at [805, 148] on button "Get Content Score" at bounding box center [784, 149] width 108 height 14
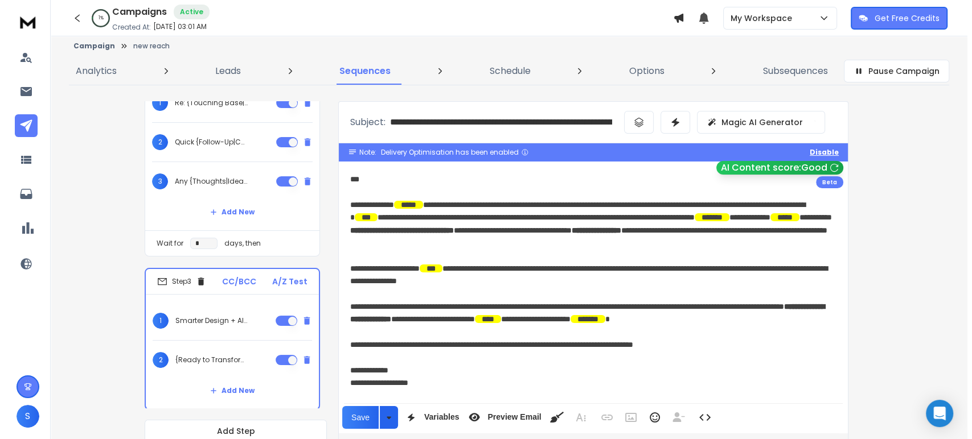
scroll to position [3, 0]
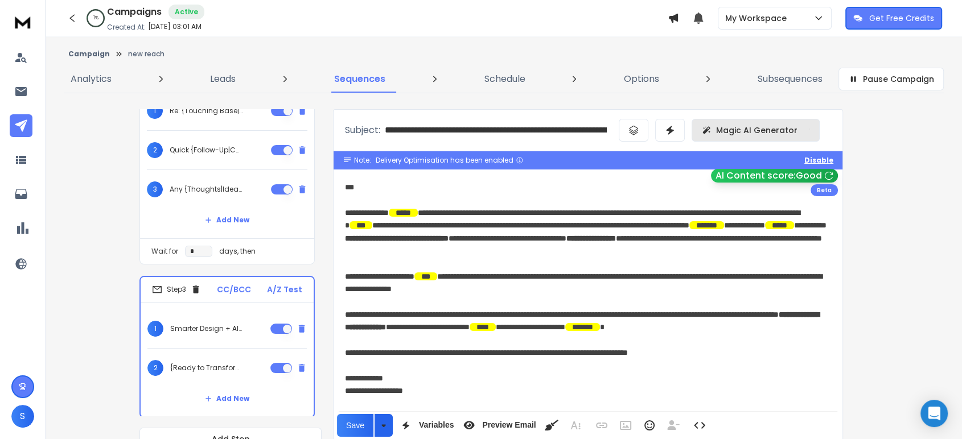
click at [779, 128] on p "Magic AI Generator" at bounding box center [756, 130] width 81 height 11
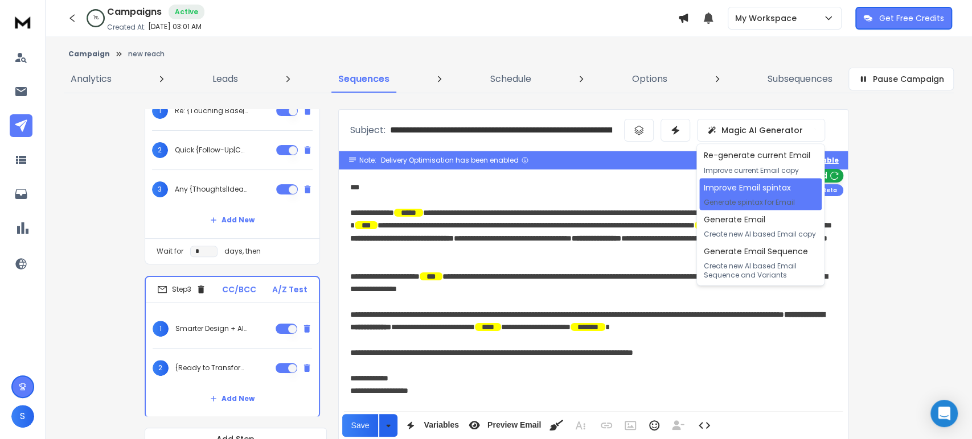
click at [761, 189] on h1 "Improve Email spintax" at bounding box center [749, 187] width 91 height 11
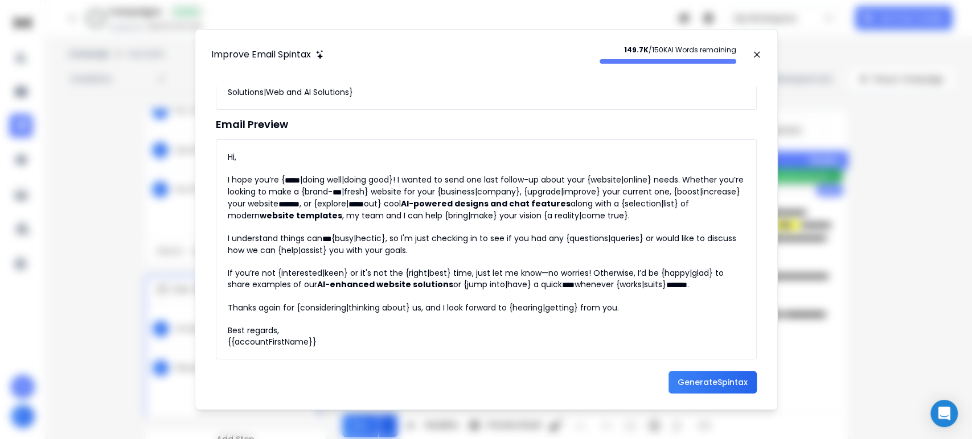
scroll to position [51, 0]
click at [684, 372] on button "Generate Spintax" at bounding box center [712, 382] width 88 height 23
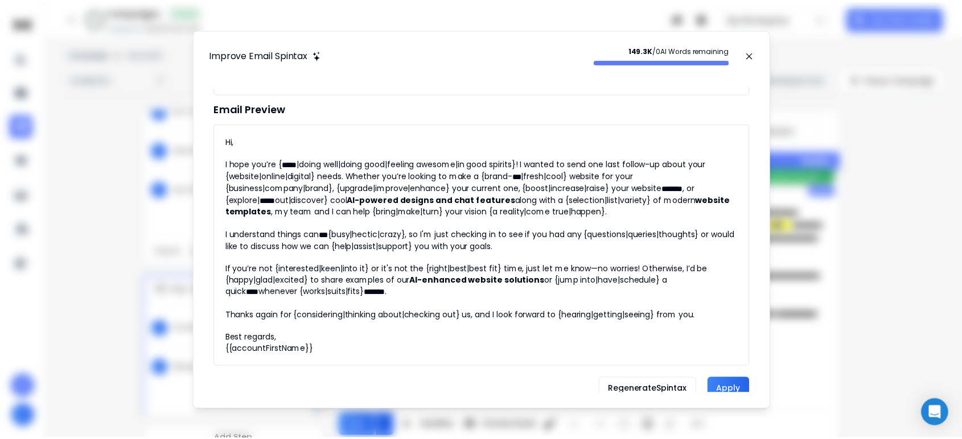
scroll to position [74, 0]
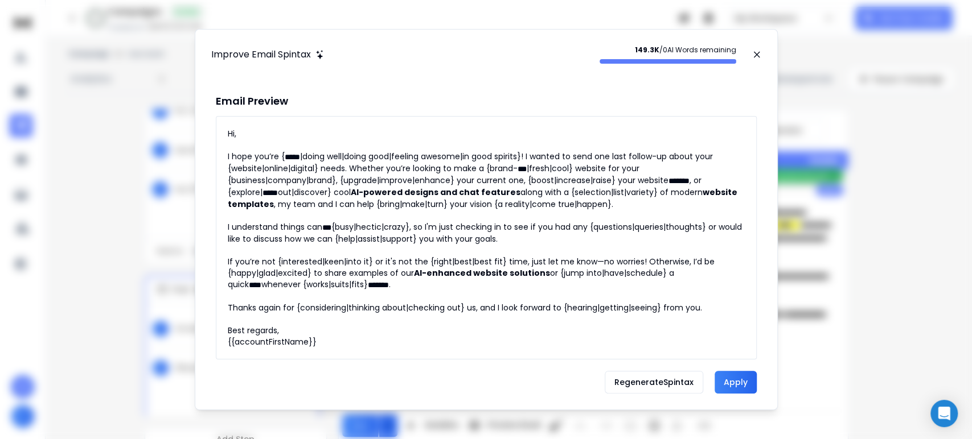
click at [726, 377] on button "Apply" at bounding box center [735, 382] width 42 height 23
type input "**********"
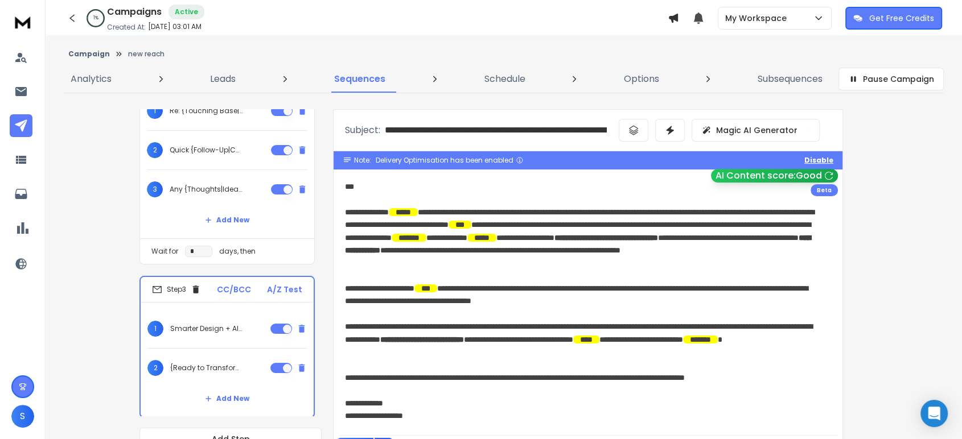
scroll to position [192, 0]
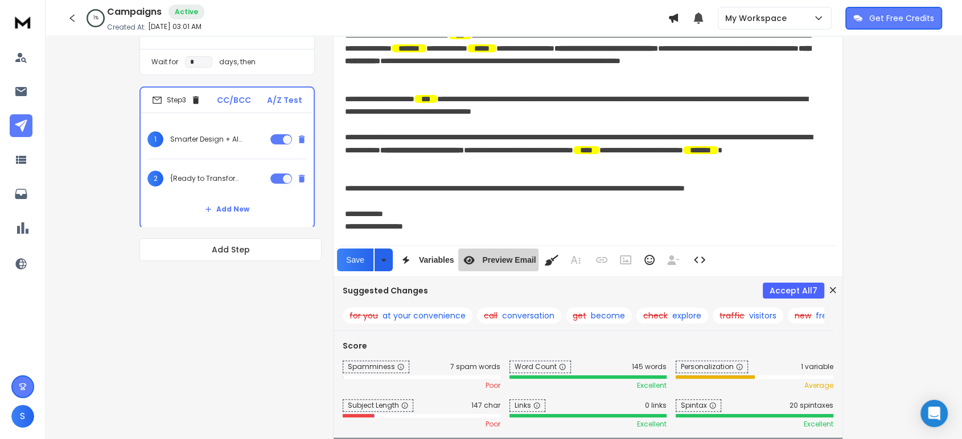
click at [494, 262] on span "Preview Email" at bounding box center [509, 261] width 58 height 10
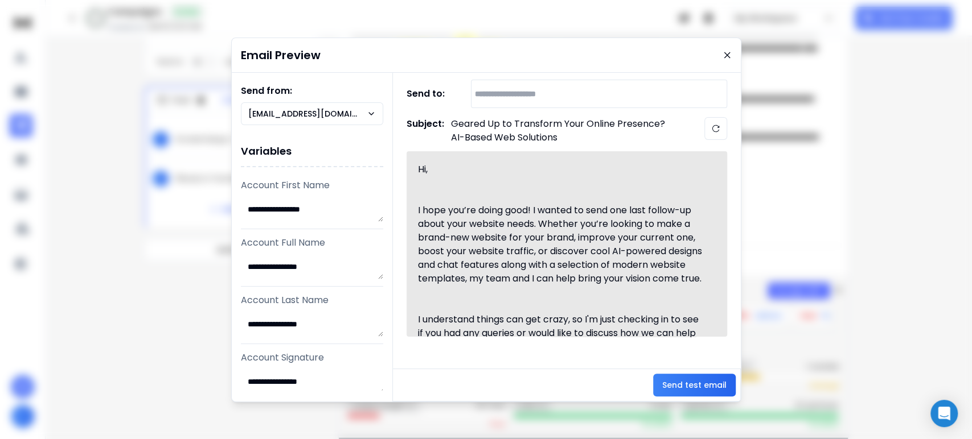
click at [723, 52] on icon at bounding box center [726, 55] width 9 height 9
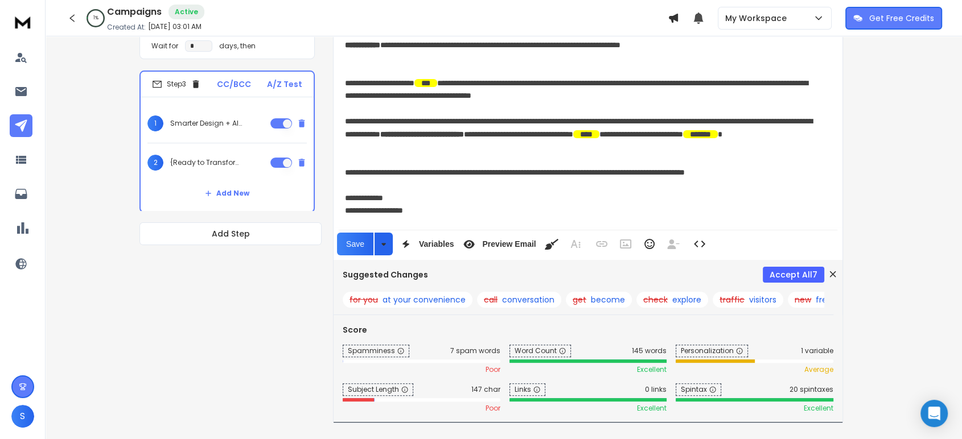
scroll to position [217, 0]
click at [791, 267] on button "Accept All 7" at bounding box center [793, 275] width 61 height 16
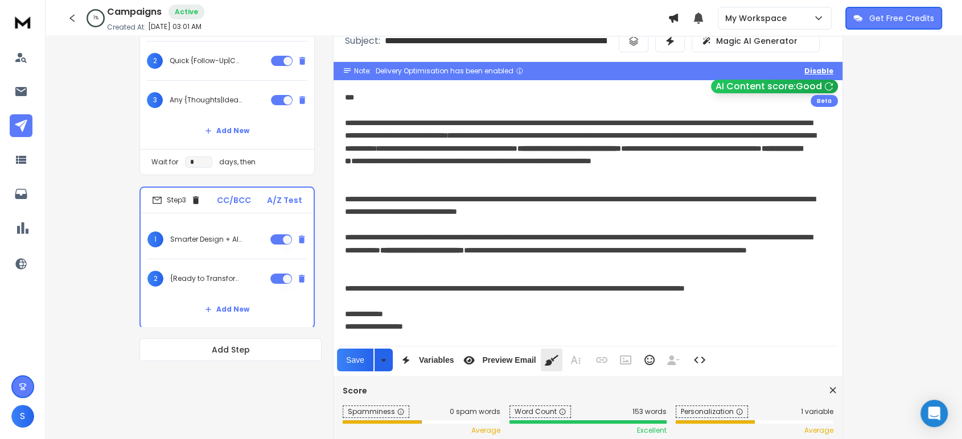
scroll to position [153, 0]
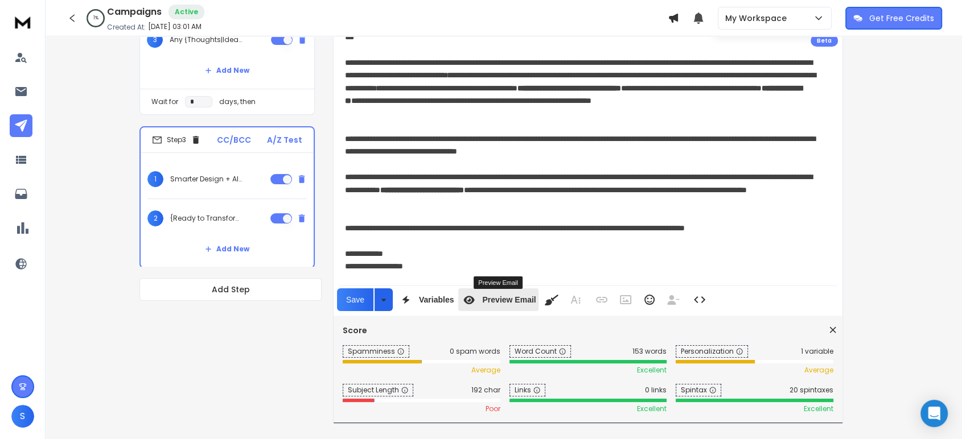
click at [482, 299] on span "Preview Email" at bounding box center [509, 300] width 58 height 10
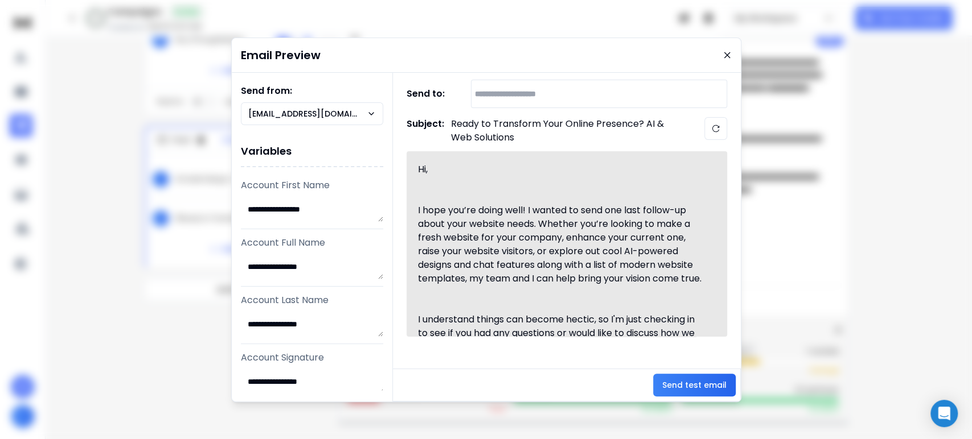
click at [725, 55] on icon at bounding box center [726, 55] width 9 height 9
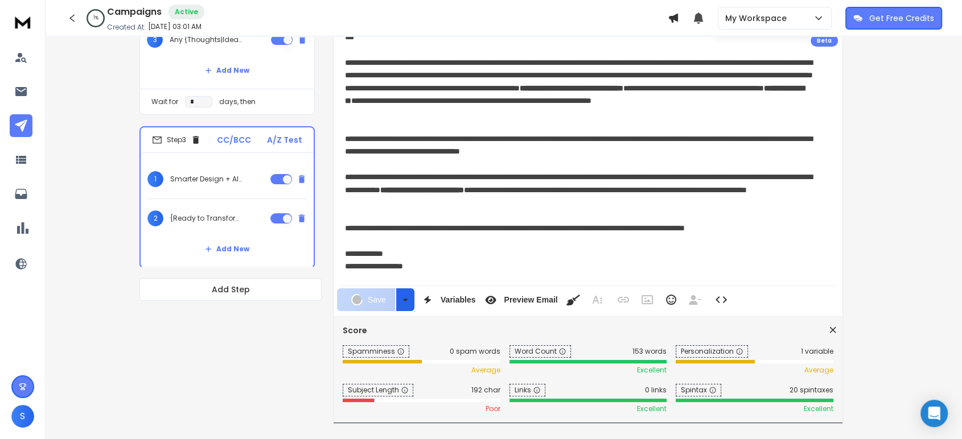
scroll to position [46, 0]
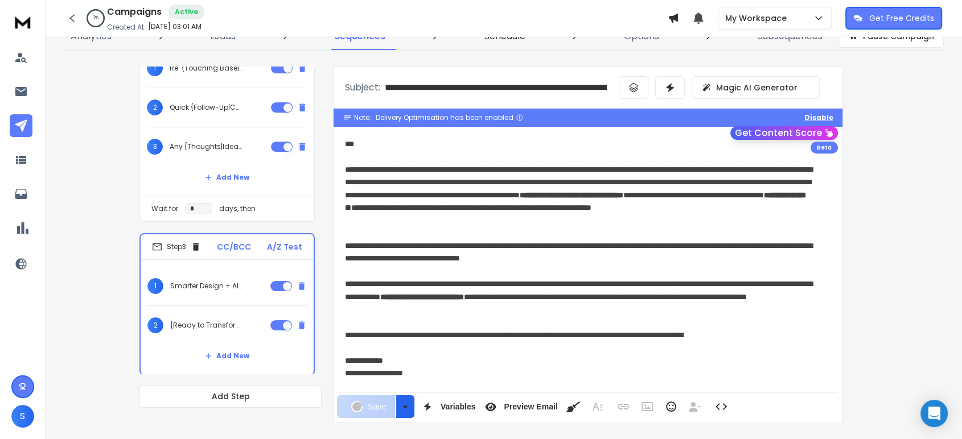
click at [521, 36] on p "Schedule" at bounding box center [504, 37] width 41 height 14
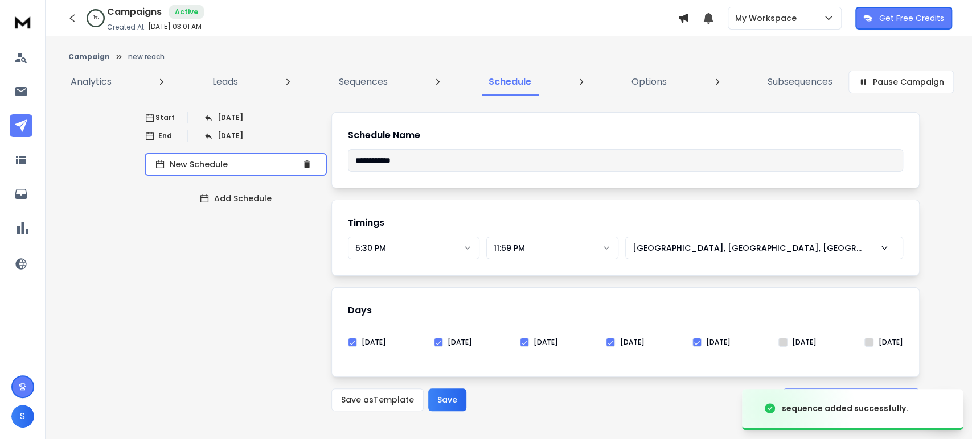
click at [449, 391] on button "Save" at bounding box center [447, 400] width 38 height 23
click at [663, 82] on p "Options" at bounding box center [648, 82] width 35 height 14
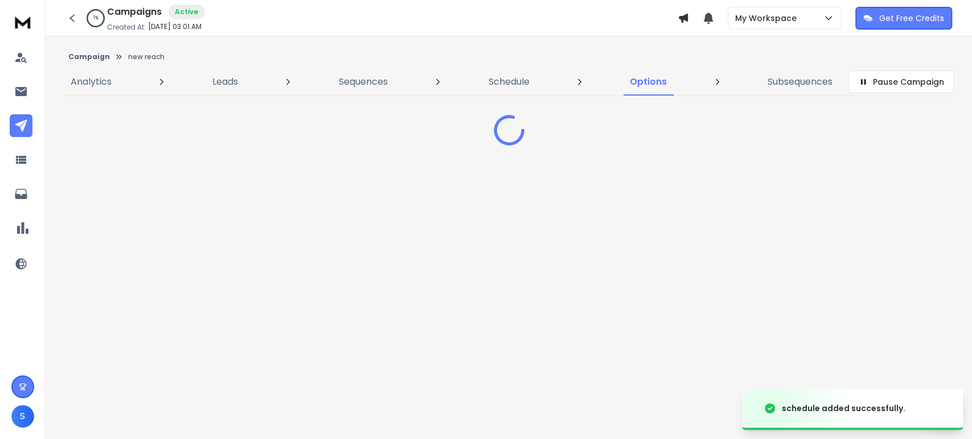
select select "*"
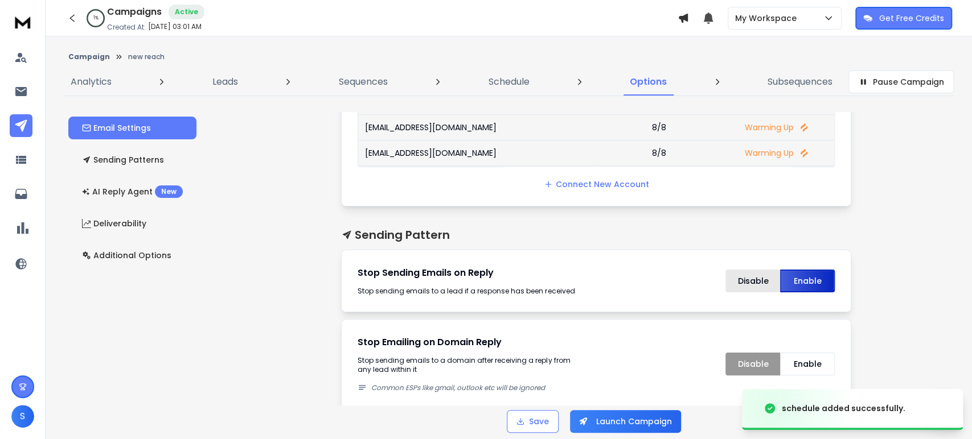
scroll to position [569, 0]
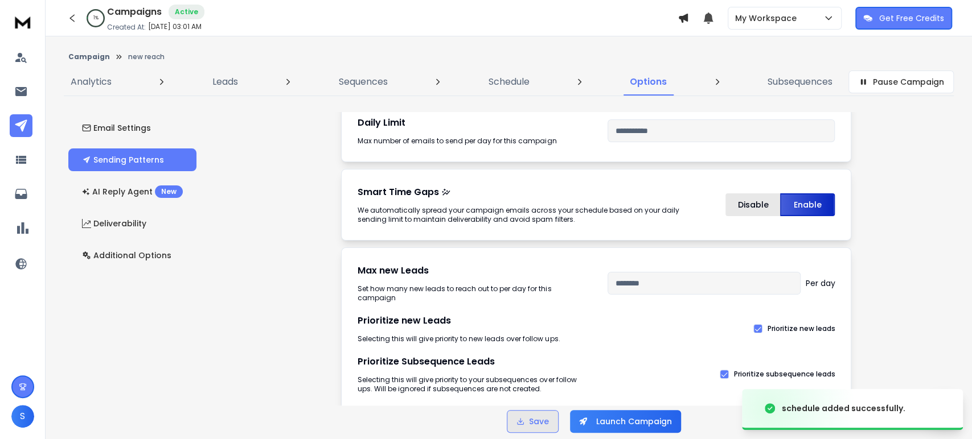
click at [535, 427] on button "Save" at bounding box center [533, 421] width 52 height 23
click at [599, 414] on button "Launch Campaign" at bounding box center [625, 421] width 111 height 23
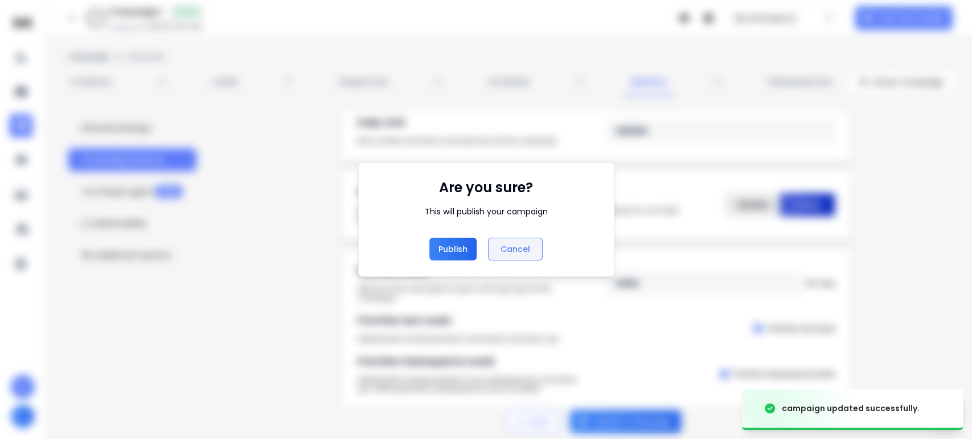
click at [463, 249] on button "Publish" at bounding box center [452, 249] width 47 height 23
